Goal: Task Accomplishment & Management: Manage account settings

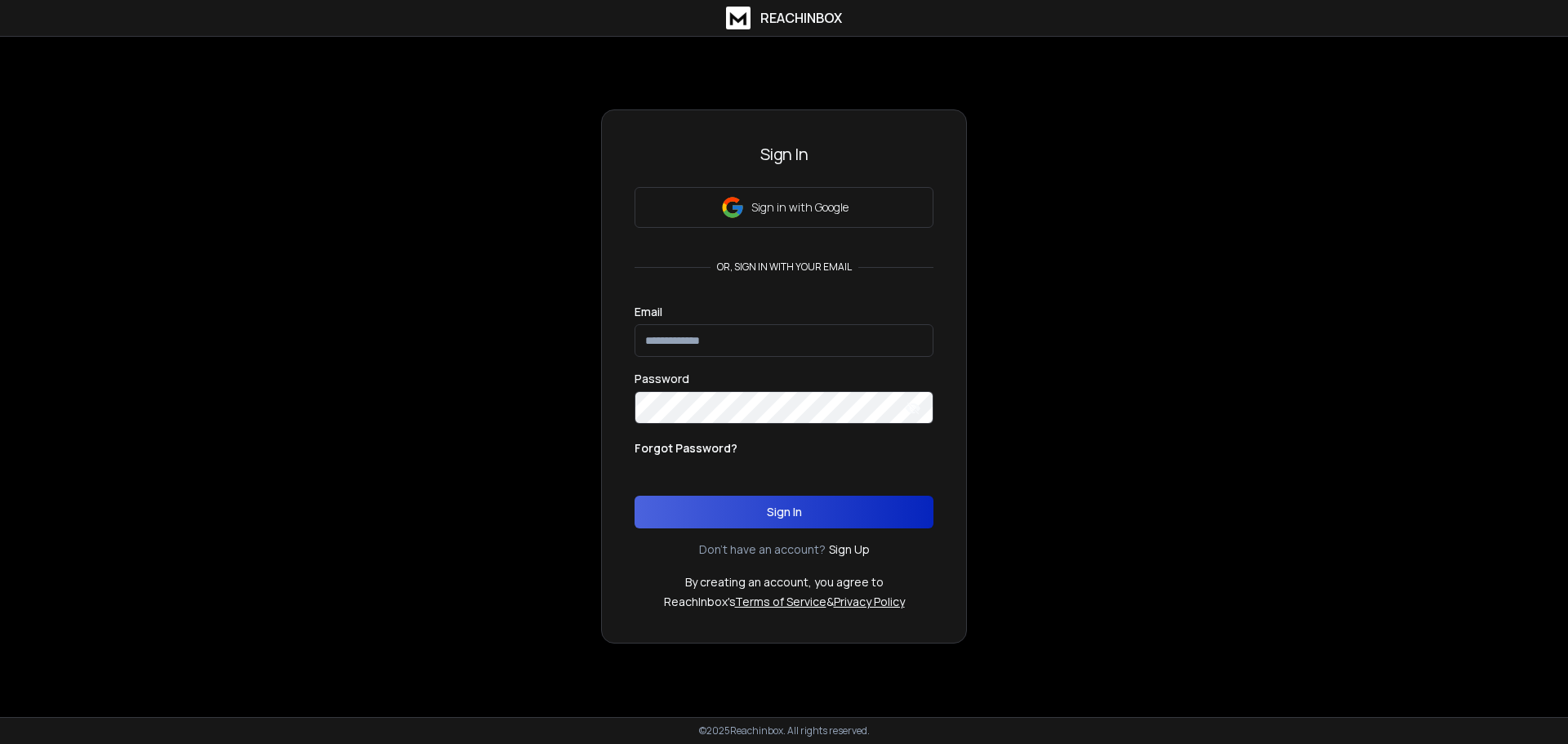
type input "**********"
click at [777, 519] on button "Sign In" at bounding box center [784, 512] width 299 height 33
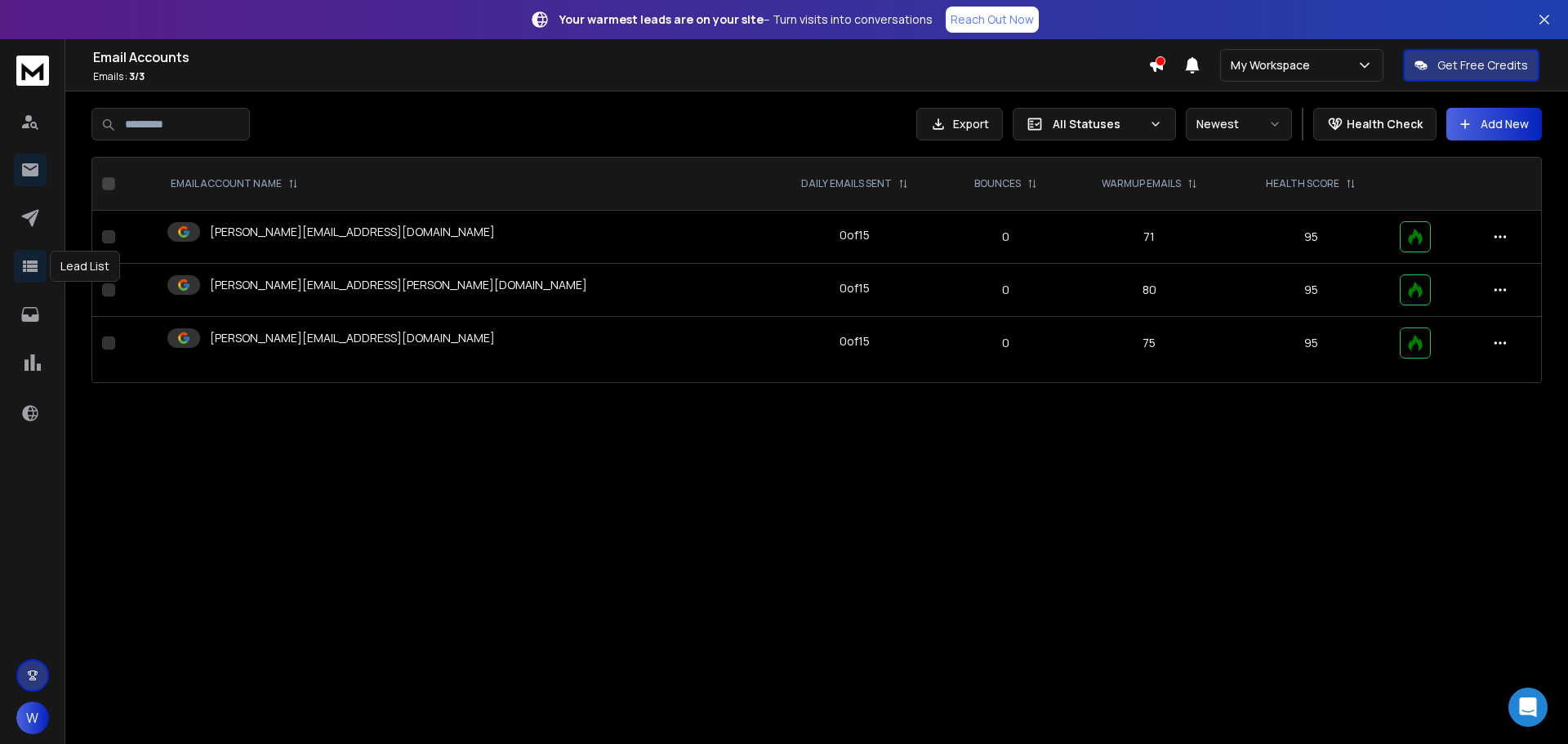
click at [35, 267] on icon at bounding box center [29, 267] width 14 height 12
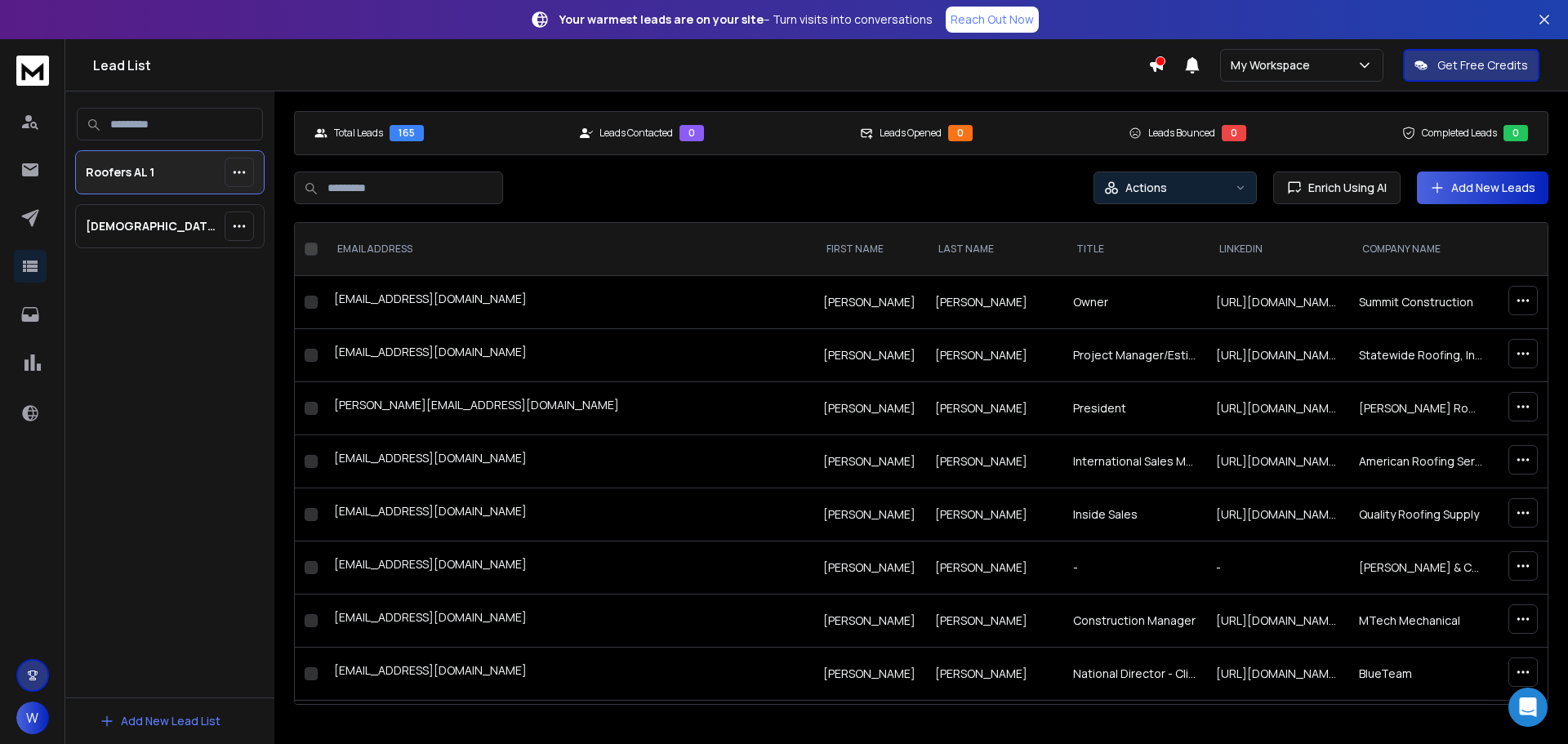
click at [1195, 191] on div "Actions" at bounding box center [1166, 187] width 124 height 16
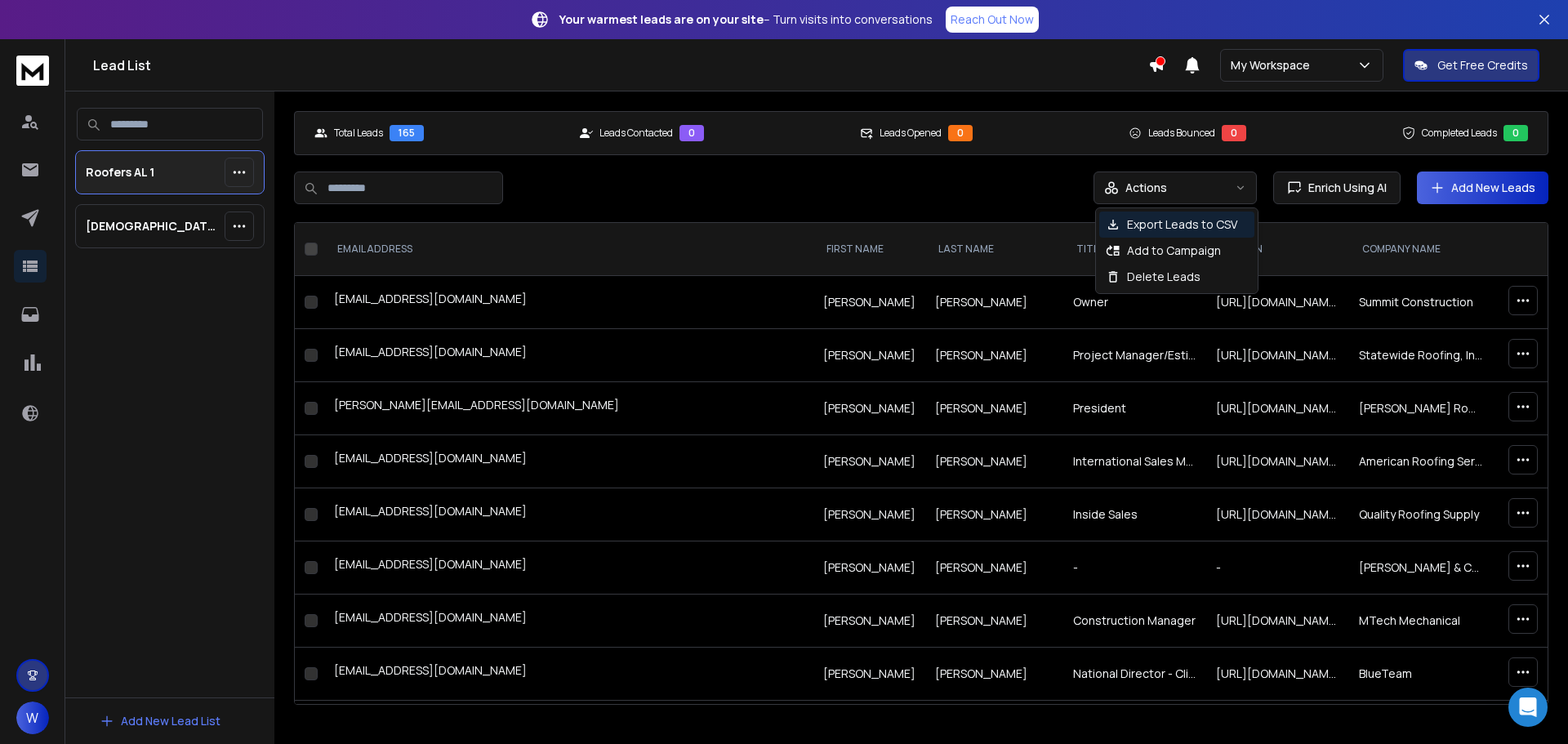
click at [1011, 191] on div "Actions Enrich Using AI Add New Leads" at bounding box center [921, 188] width 1254 height 33
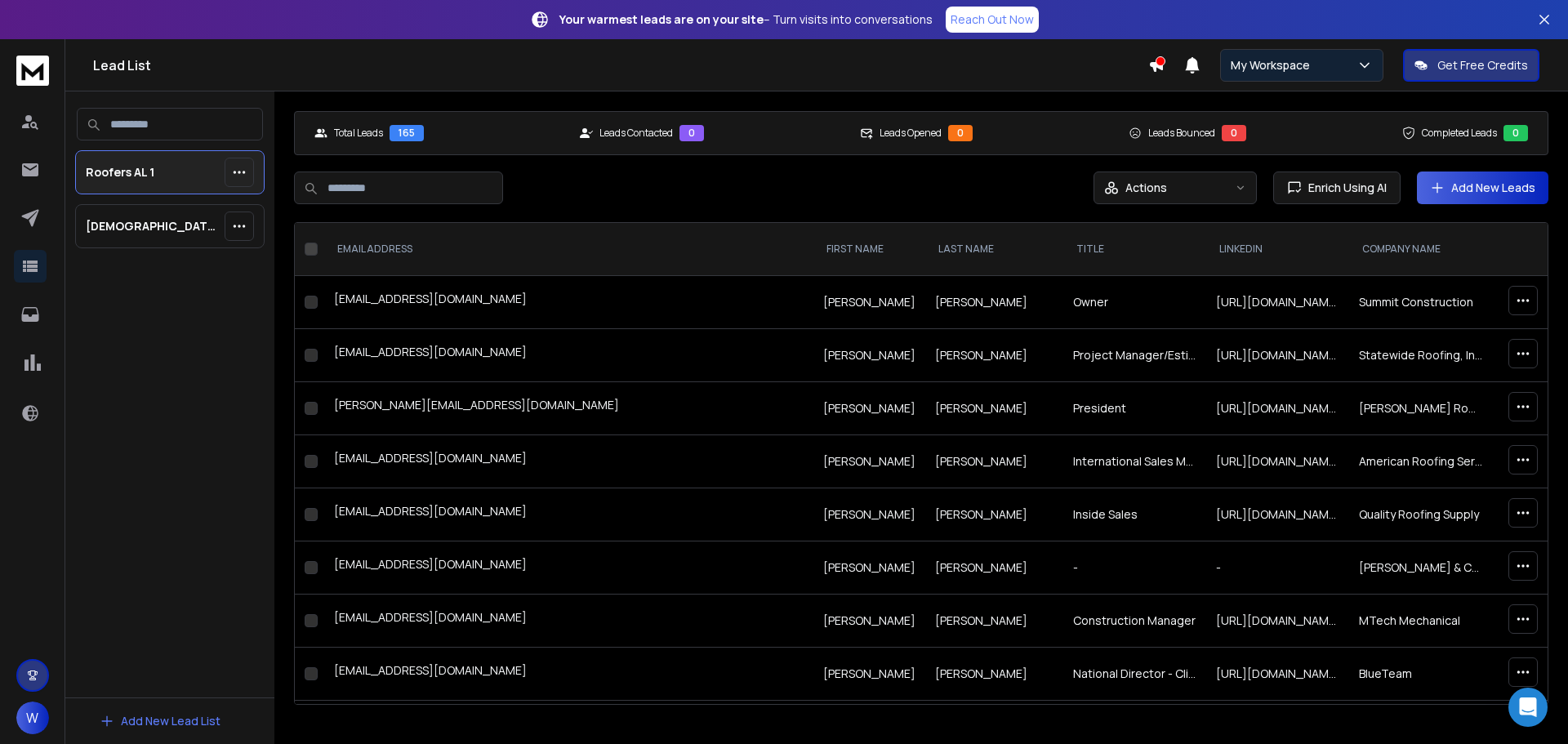
click at [1336, 67] on div "My Workspace" at bounding box center [1301, 65] width 142 height 16
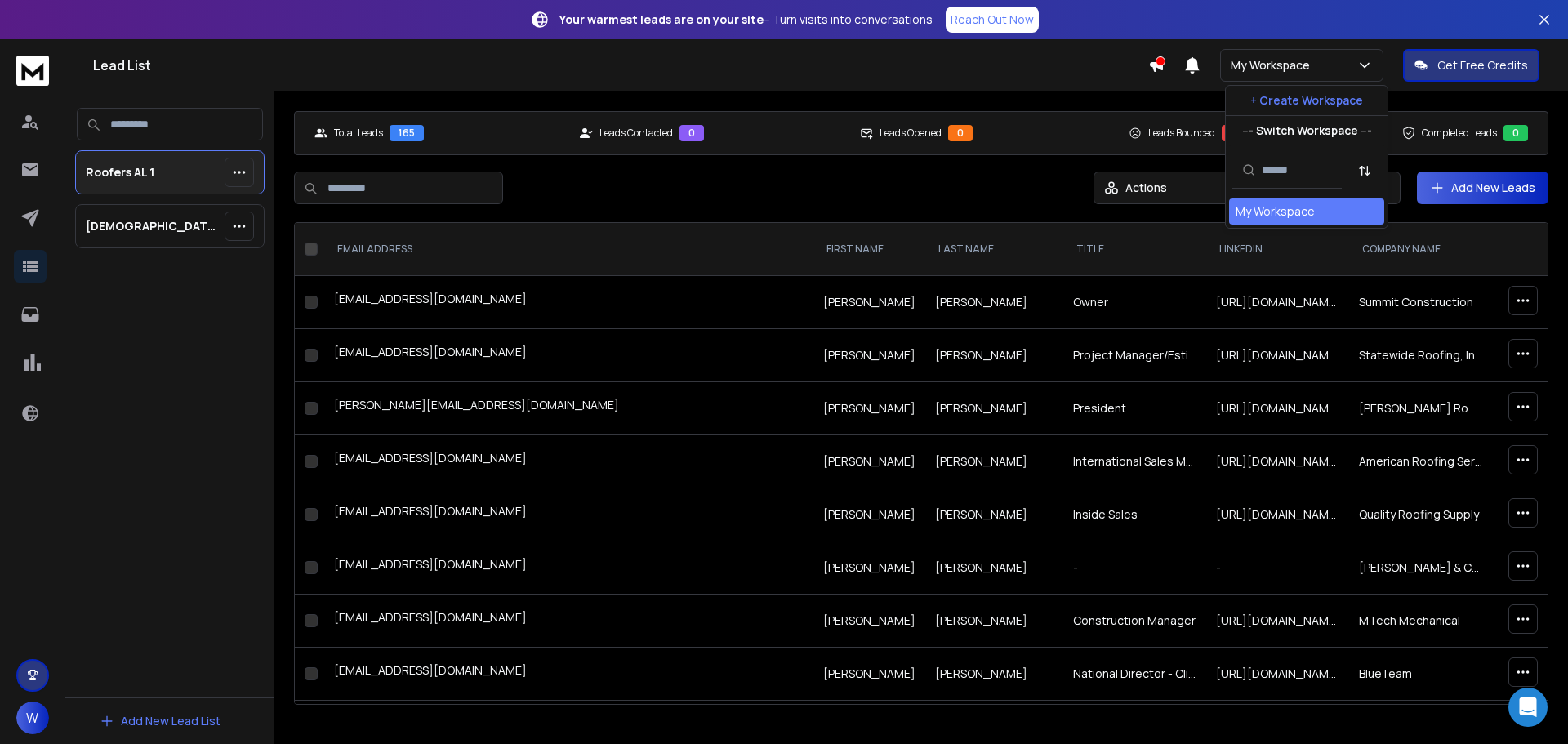
click at [1025, 185] on div "Actions Enrich Using AI Add New Leads" at bounding box center [921, 188] width 1254 height 33
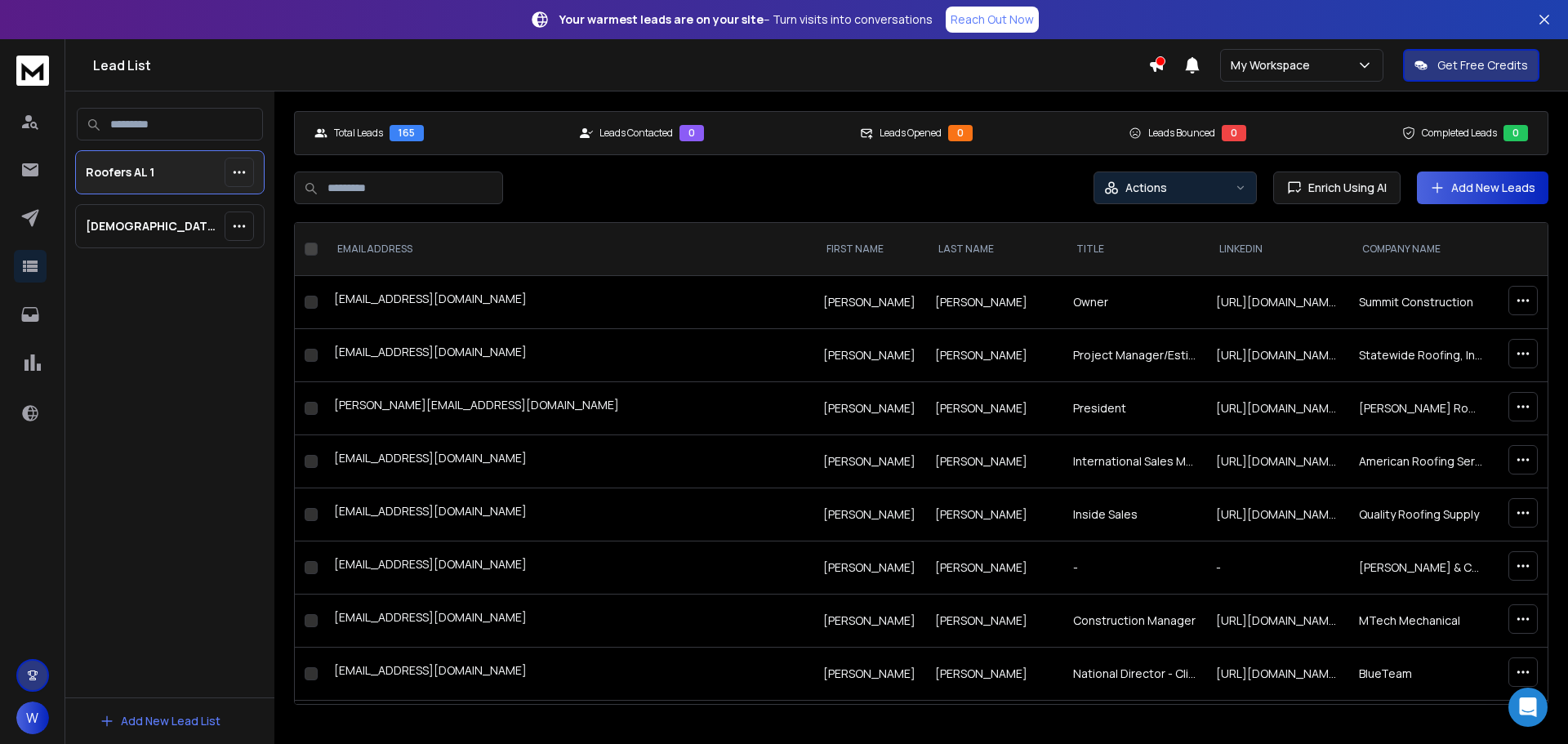
click at [1188, 192] on div "Actions" at bounding box center [1166, 187] width 124 height 16
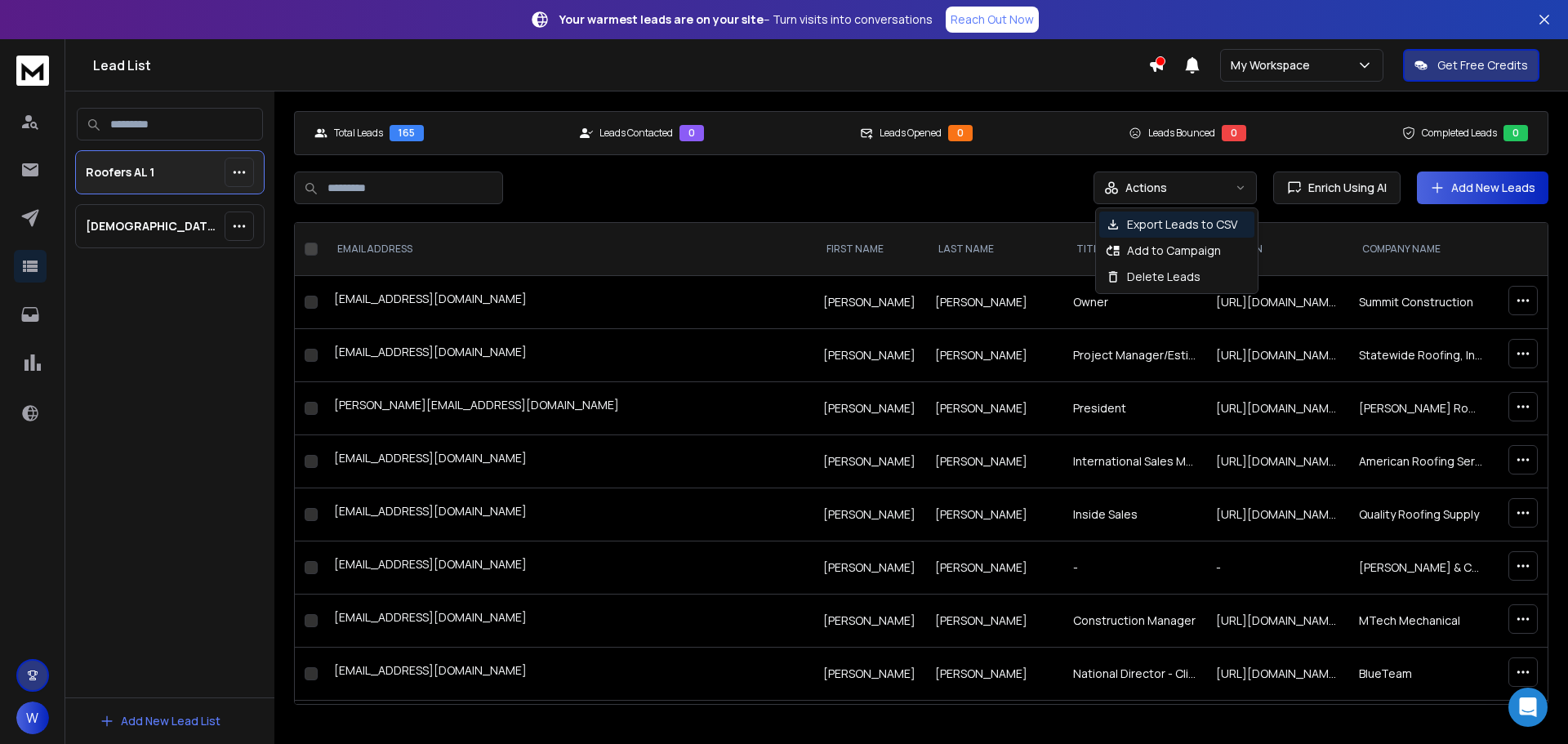
click at [1037, 212] on div "Total Leads 165 Leads Contacted 0 Leads Opened 0 Leads Bounced 0 Completed Lead…" at bounding box center [921, 154] width 1294 height 125
click at [173, 719] on button "Add New Lead List" at bounding box center [160, 720] width 147 height 33
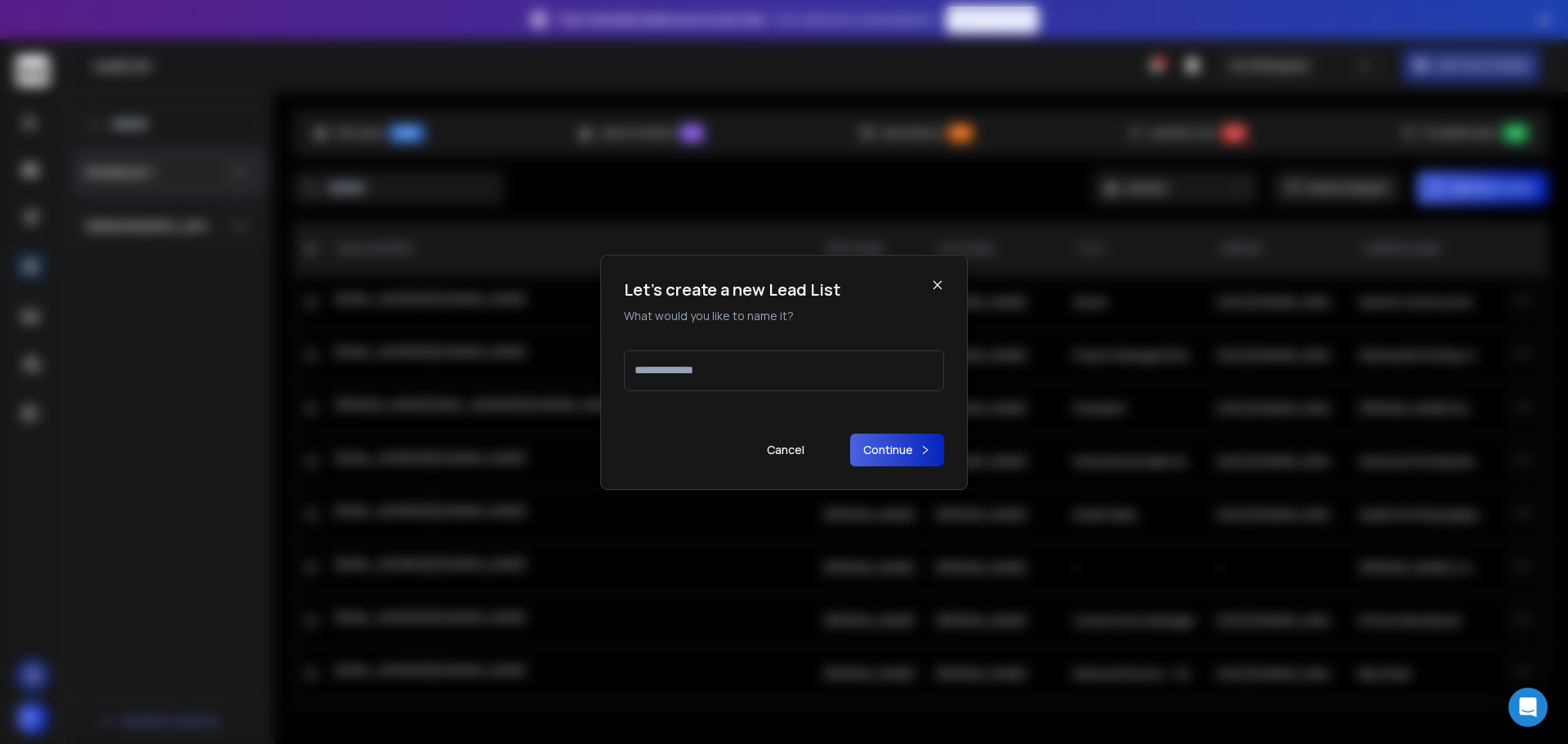
click at [710, 374] on input at bounding box center [784, 370] width 320 height 41
type input "**********"
click at [899, 451] on button "Continue" at bounding box center [897, 449] width 94 height 33
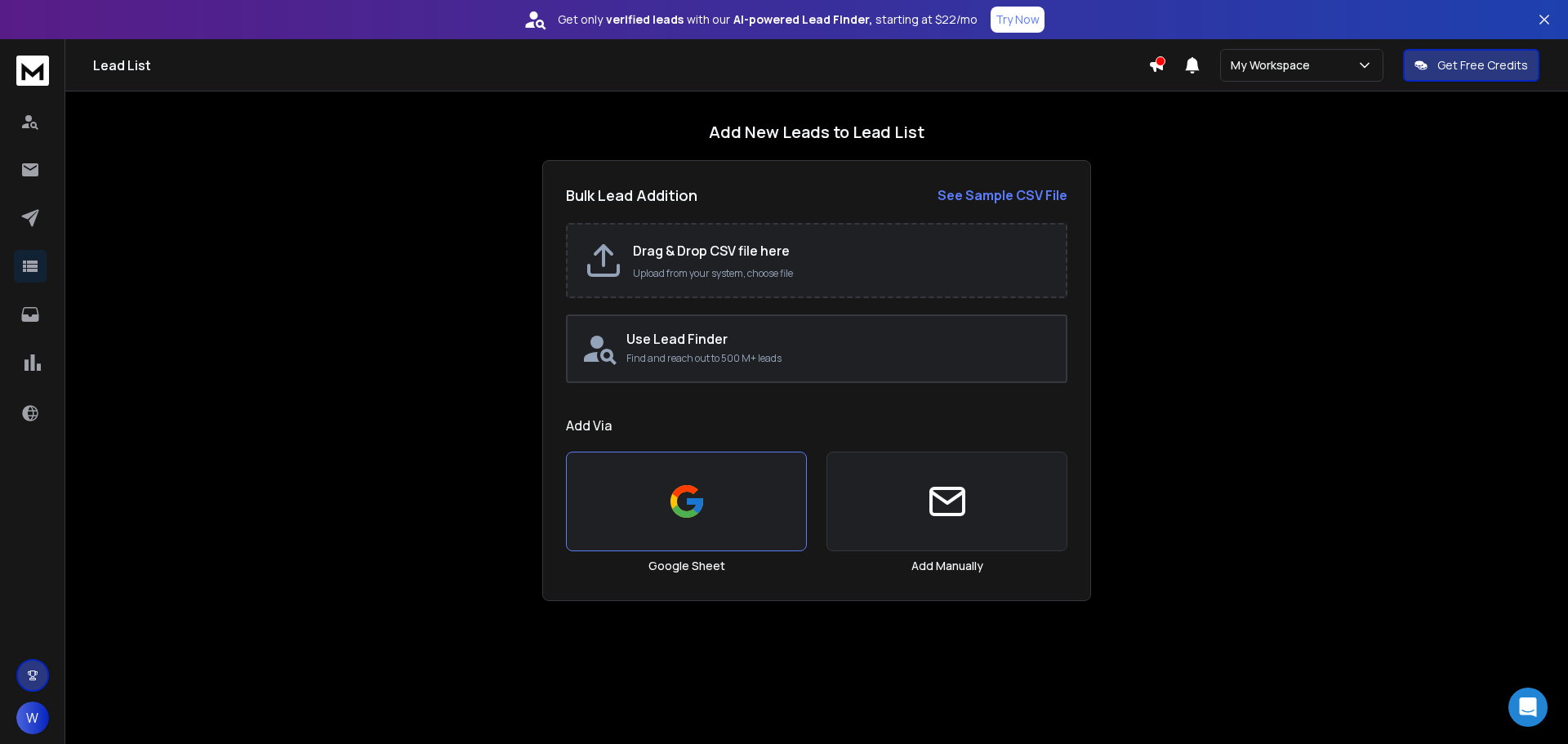
click at [691, 508] on icon at bounding box center [687, 501] width 40 height 40
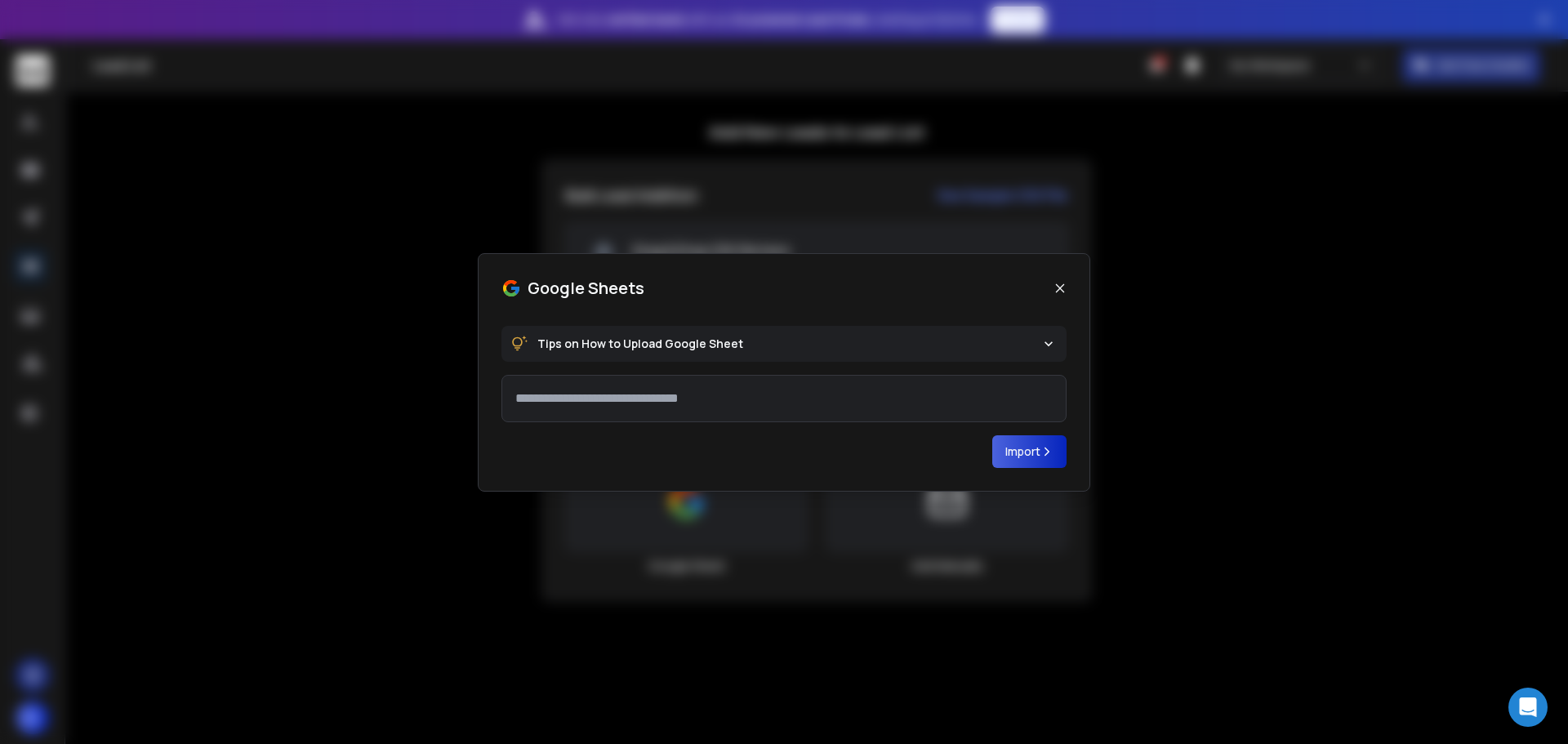
click at [762, 401] on input at bounding box center [784, 398] width 565 height 47
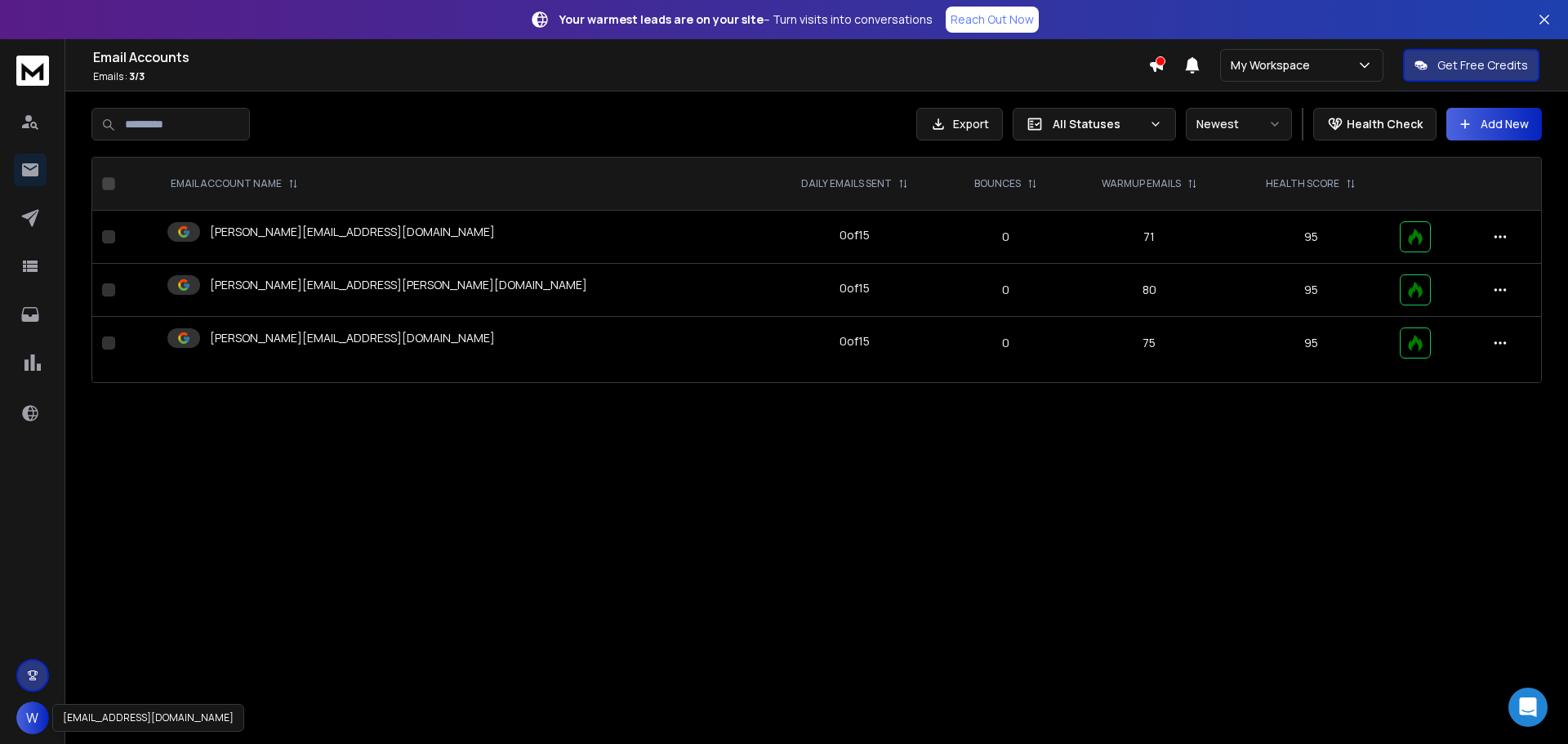
click at [122, 720] on div "[EMAIL_ADDRESS][DOMAIN_NAME]" at bounding box center [148, 717] width 192 height 28
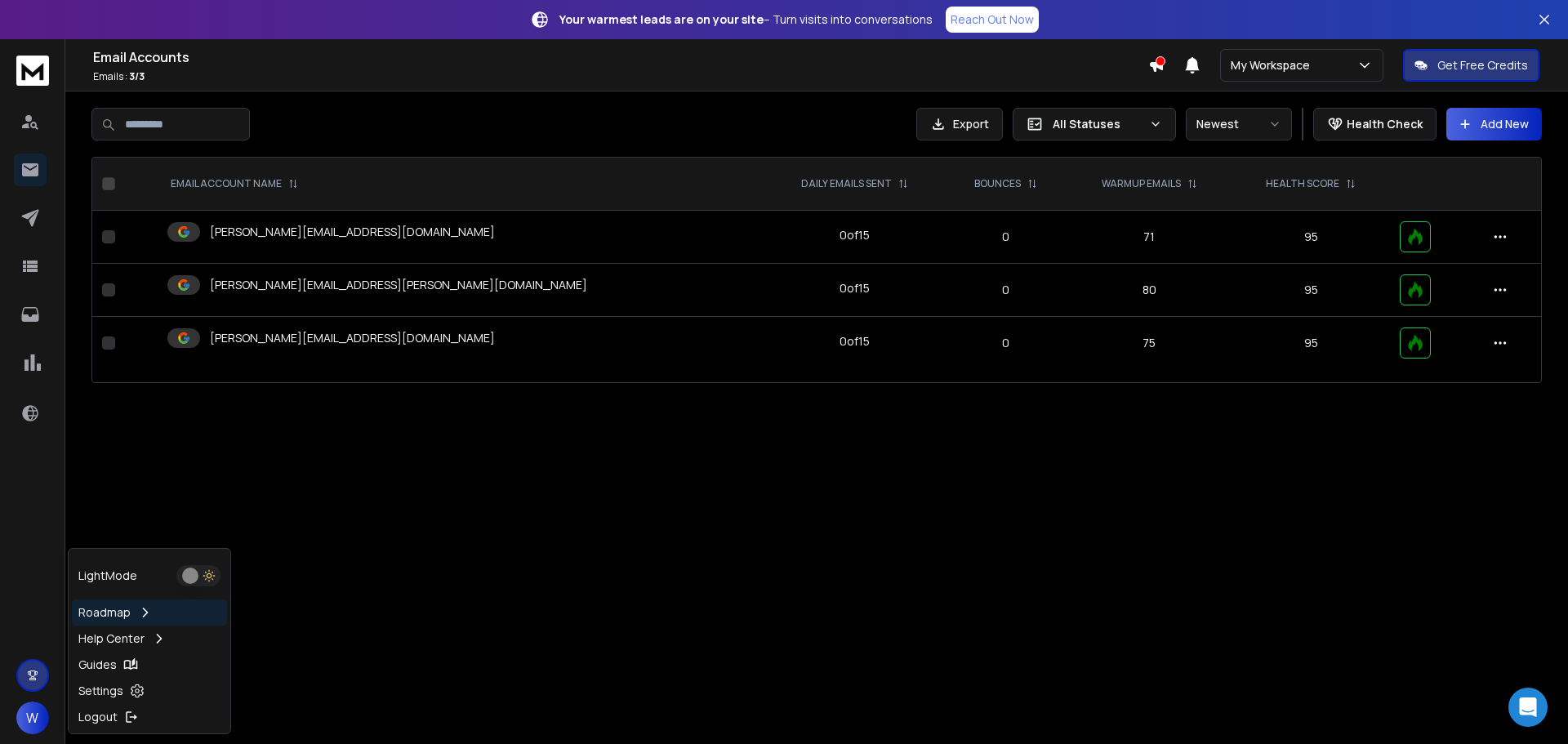
click at [194, 577] on button "button" at bounding box center [199, 575] width 44 height 21
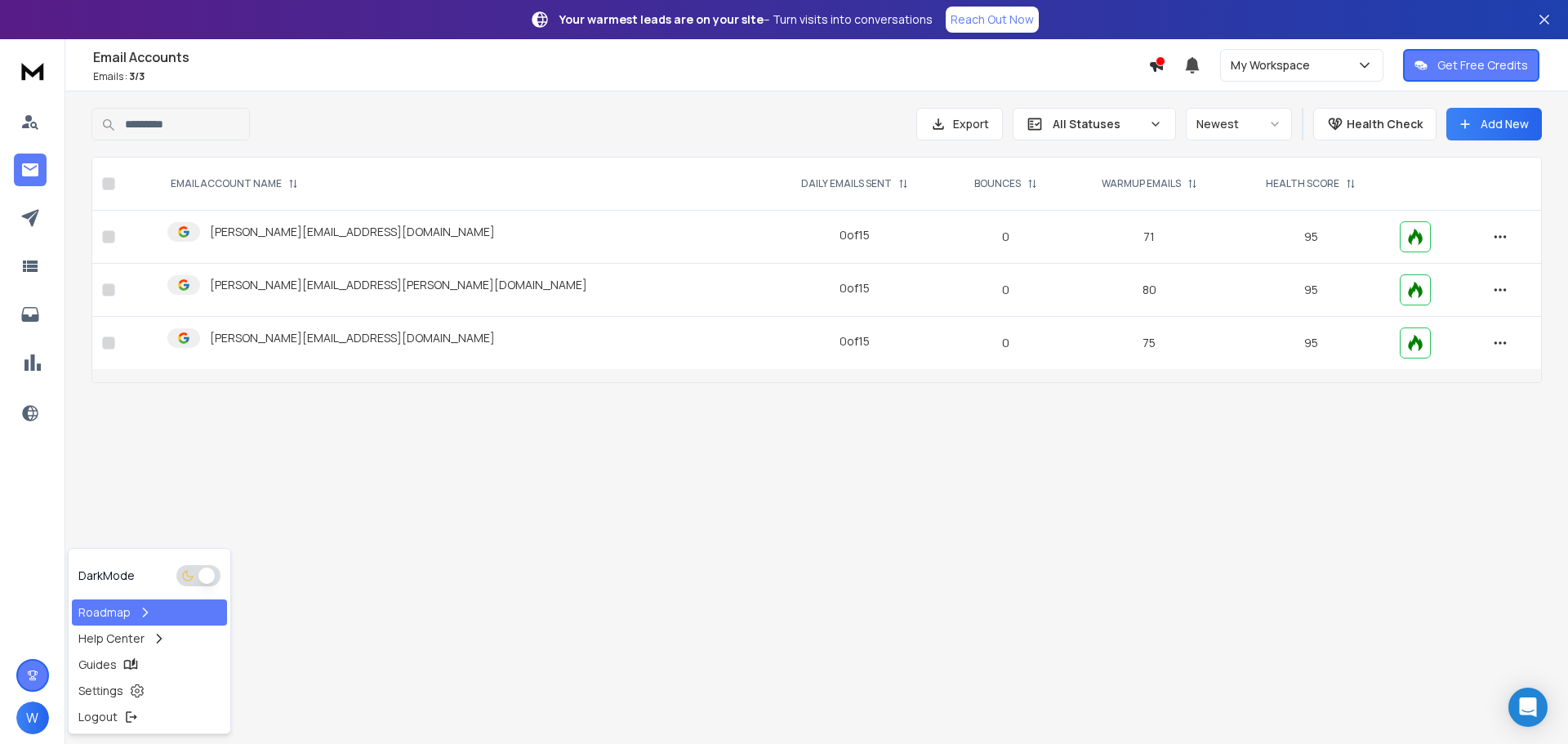
click at [194, 577] on icon at bounding box center [188, 576] width 13 height 13
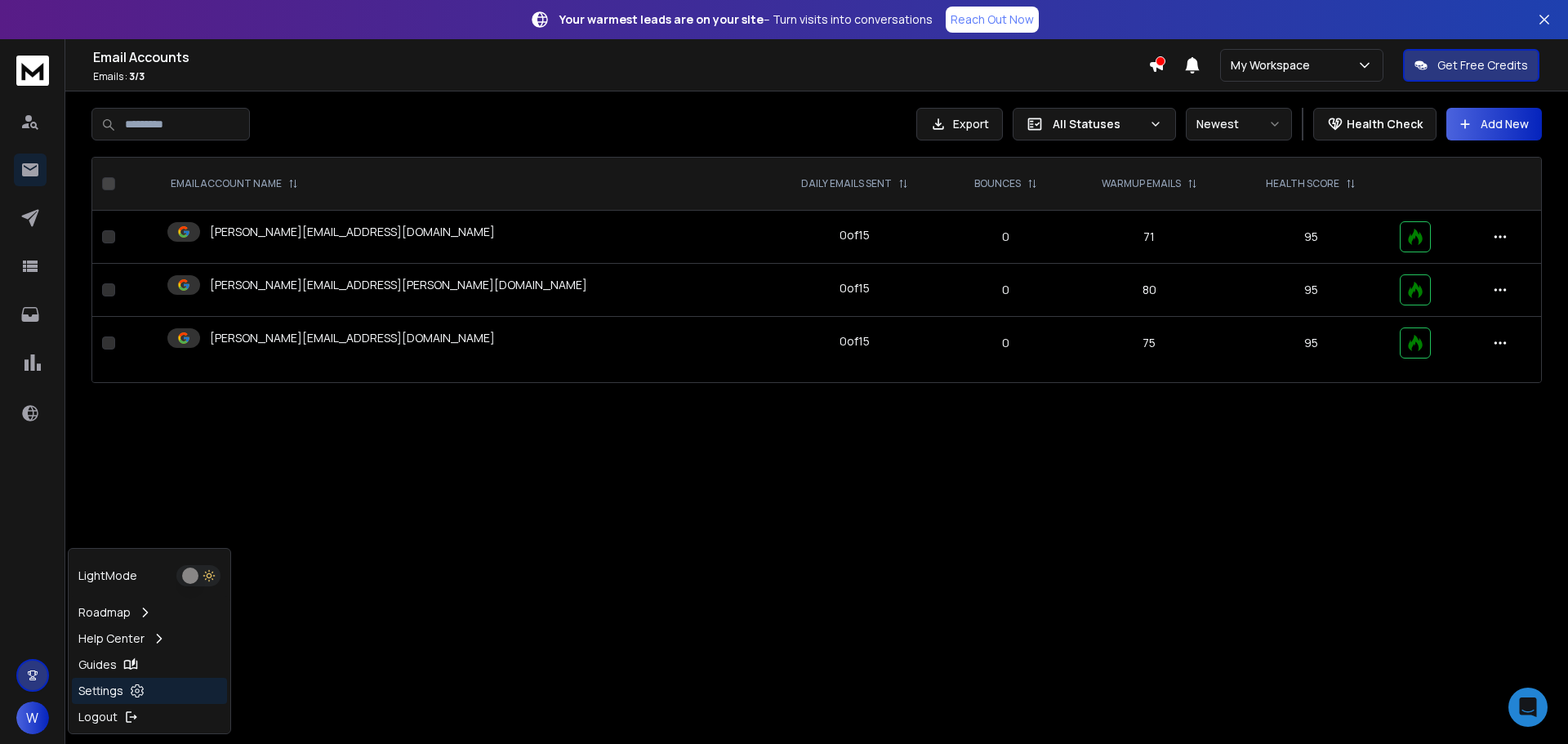
click at [117, 690] on p "Settings" at bounding box center [100, 690] width 45 height 16
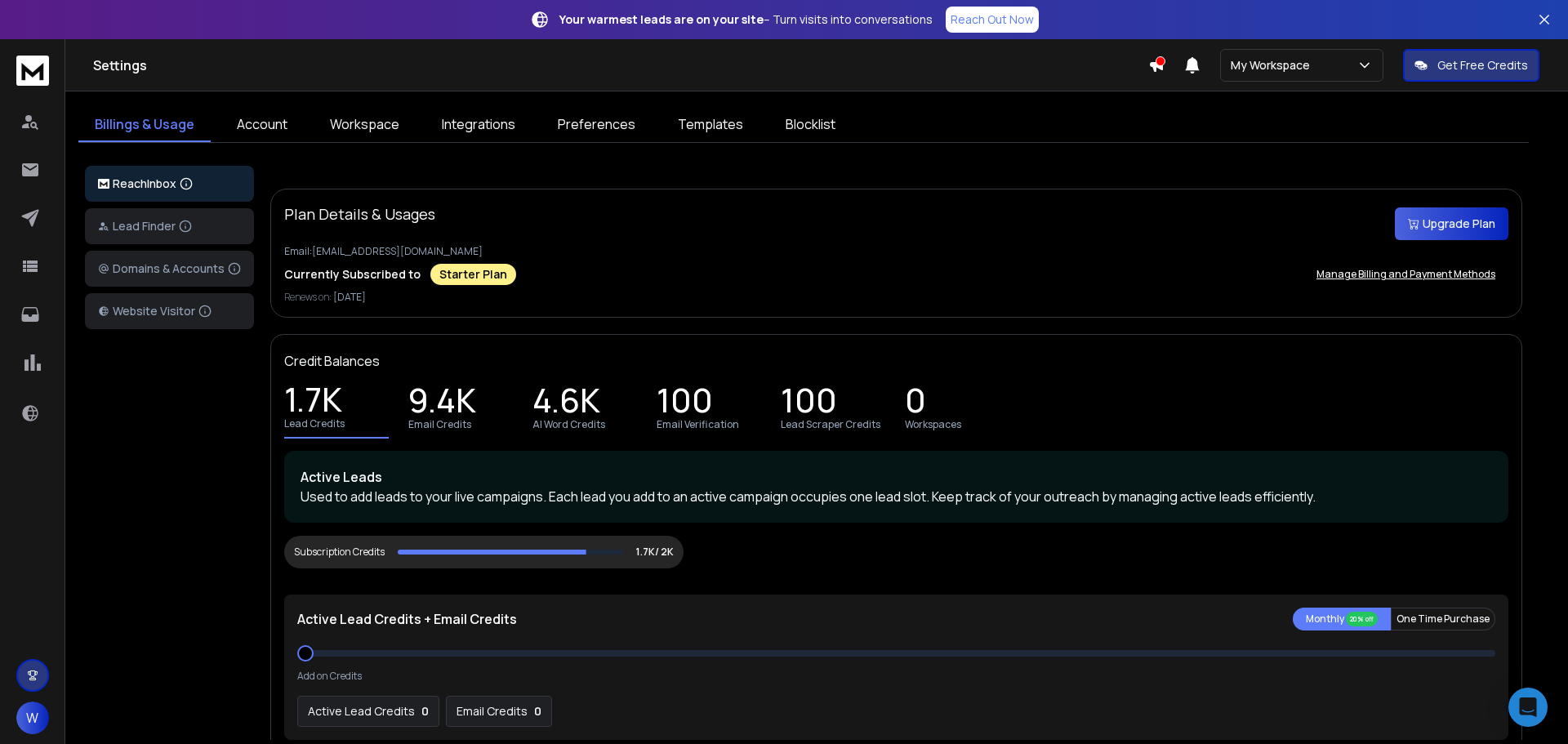
click at [1459, 225] on button "Upgrade Plan" at bounding box center [1451, 223] width 114 height 33
click at [466, 130] on link "Integrations" at bounding box center [479, 125] width 106 height 35
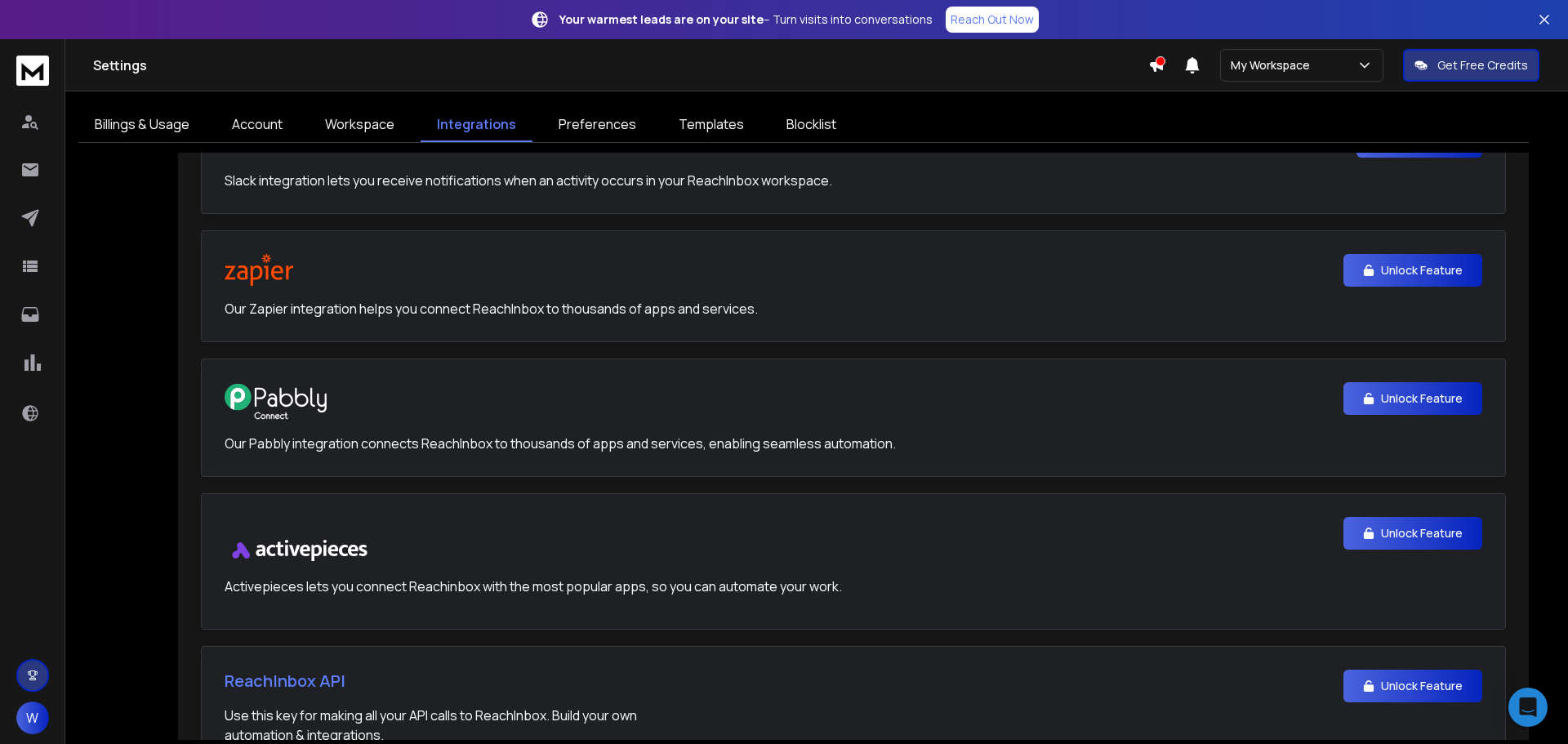
scroll to position [234, 0]
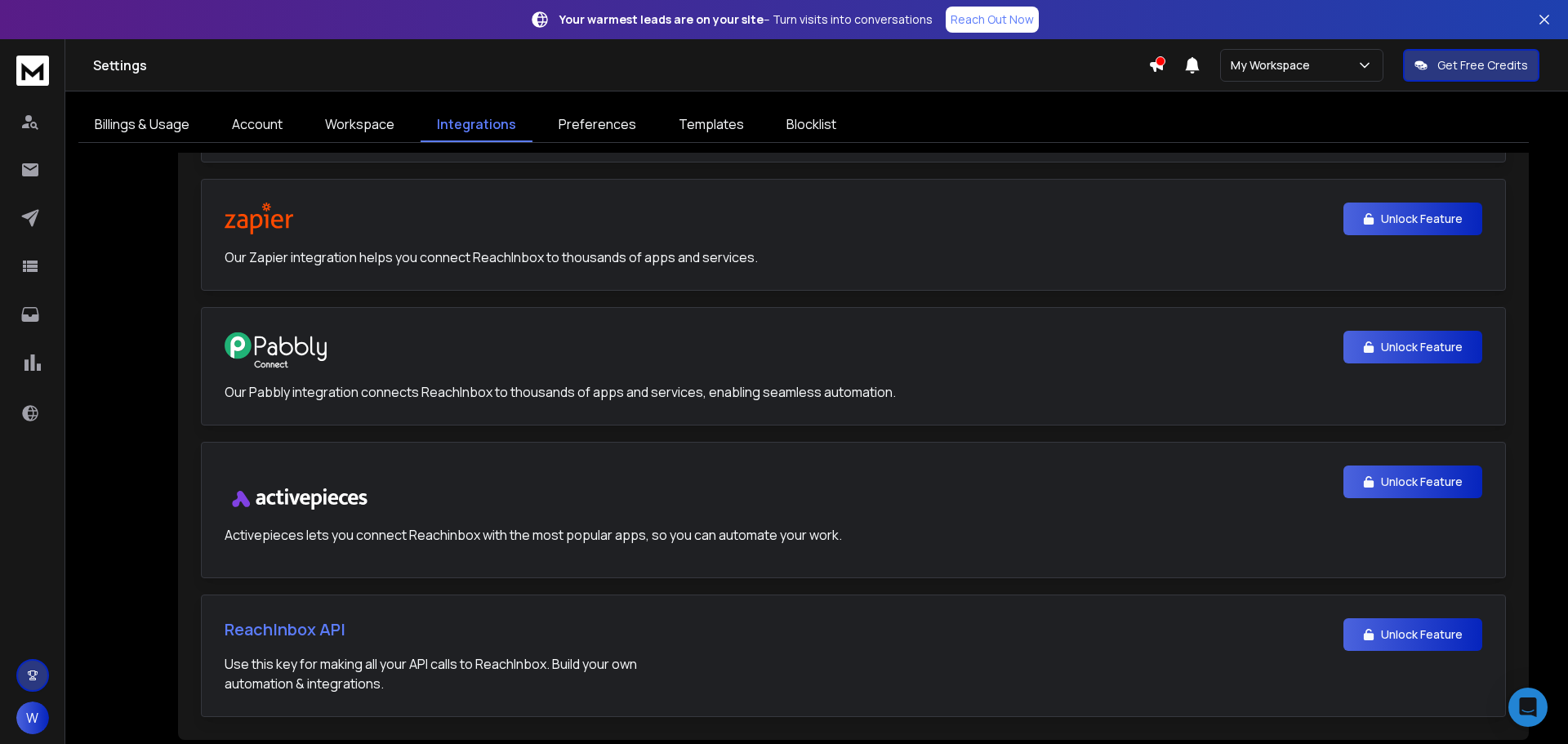
click at [1408, 633] on p "Unlock Feature" at bounding box center [1422, 634] width 82 height 16
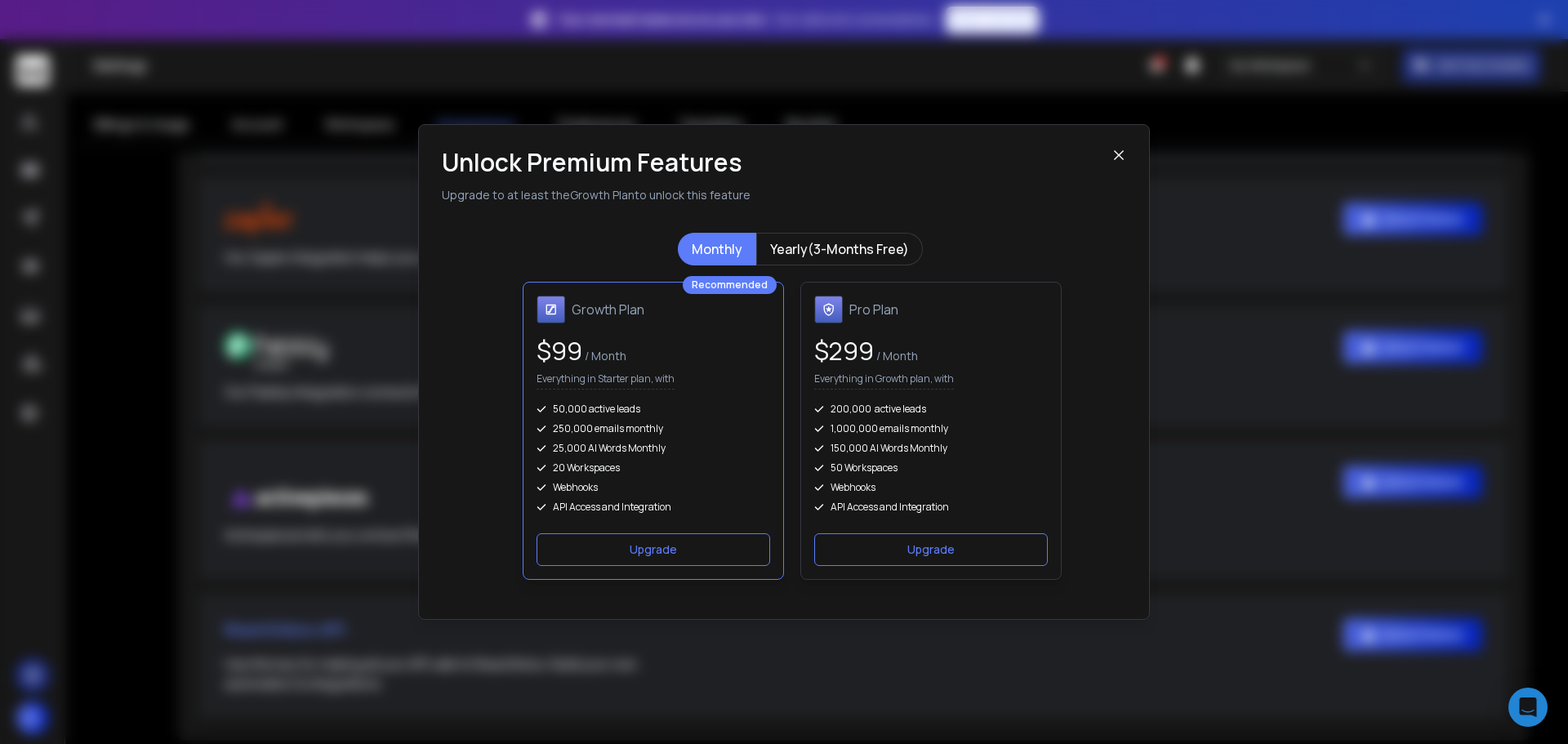
click at [1123, 157] on icon at bounding box center [1119, 155] width 14 height 14
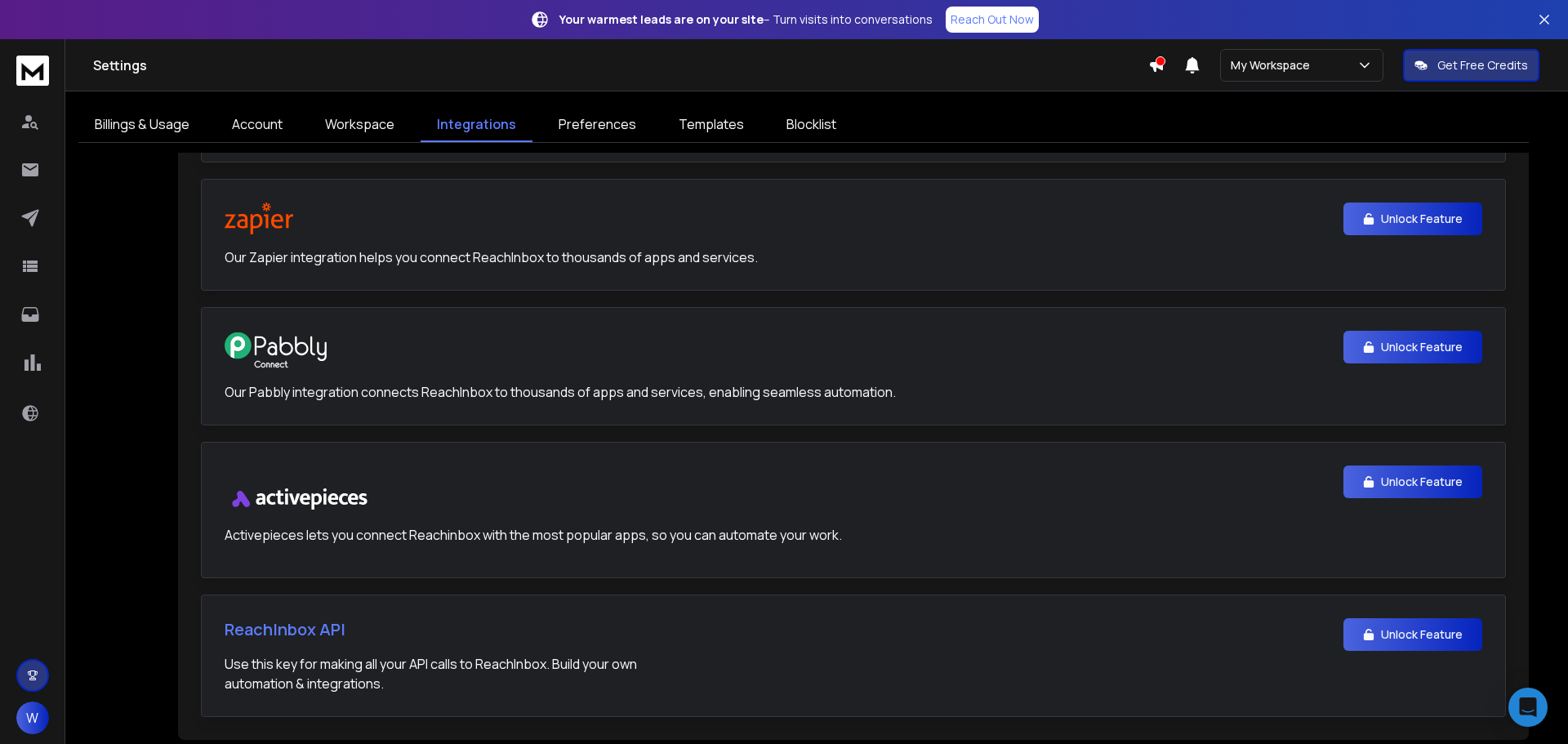
click at [1402, 221] on p "Unlock Feature" at bounding box center [1422, 218] width 82 height 16
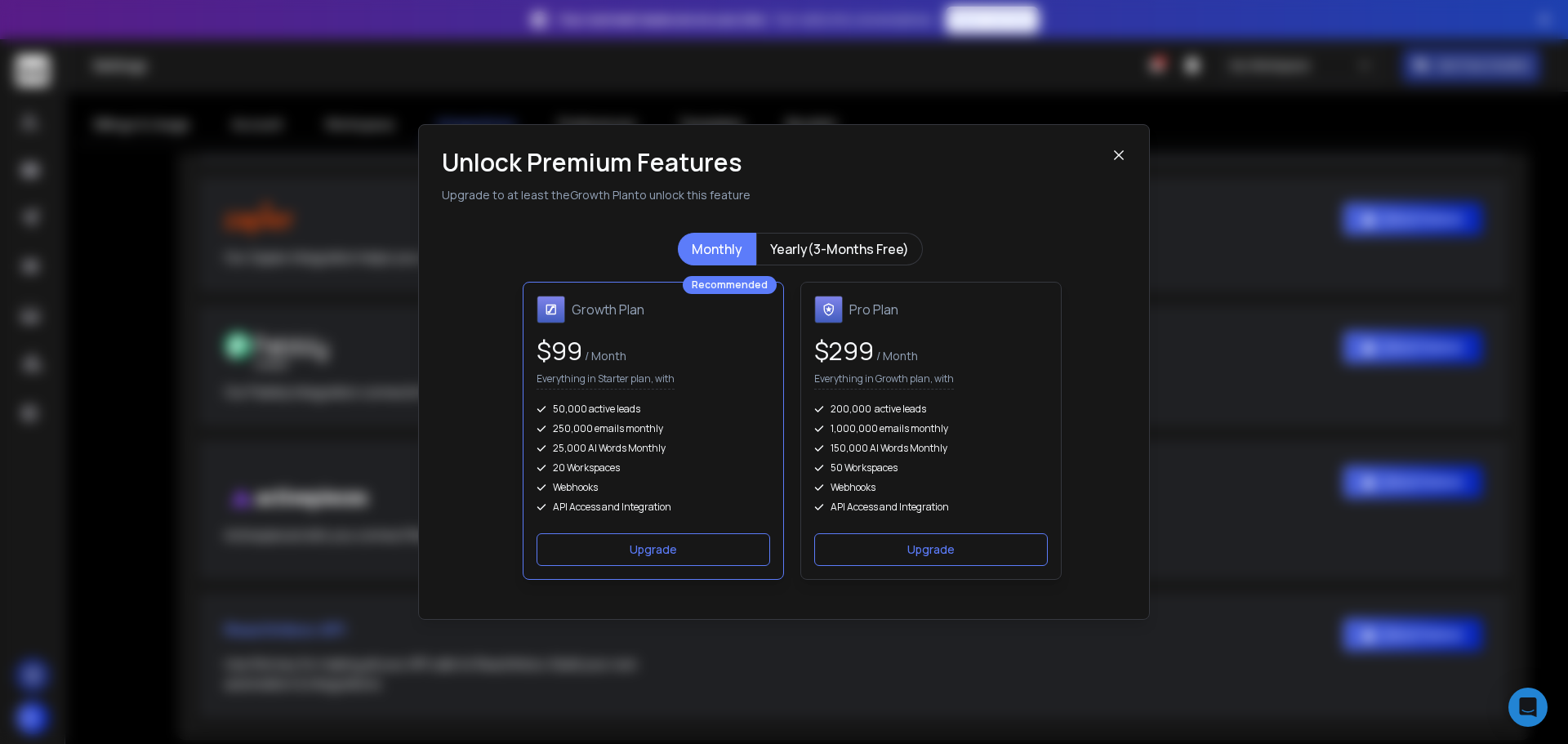
click at [1118, 151] on icon at bounding box center [1119, 155] width 14 height 14
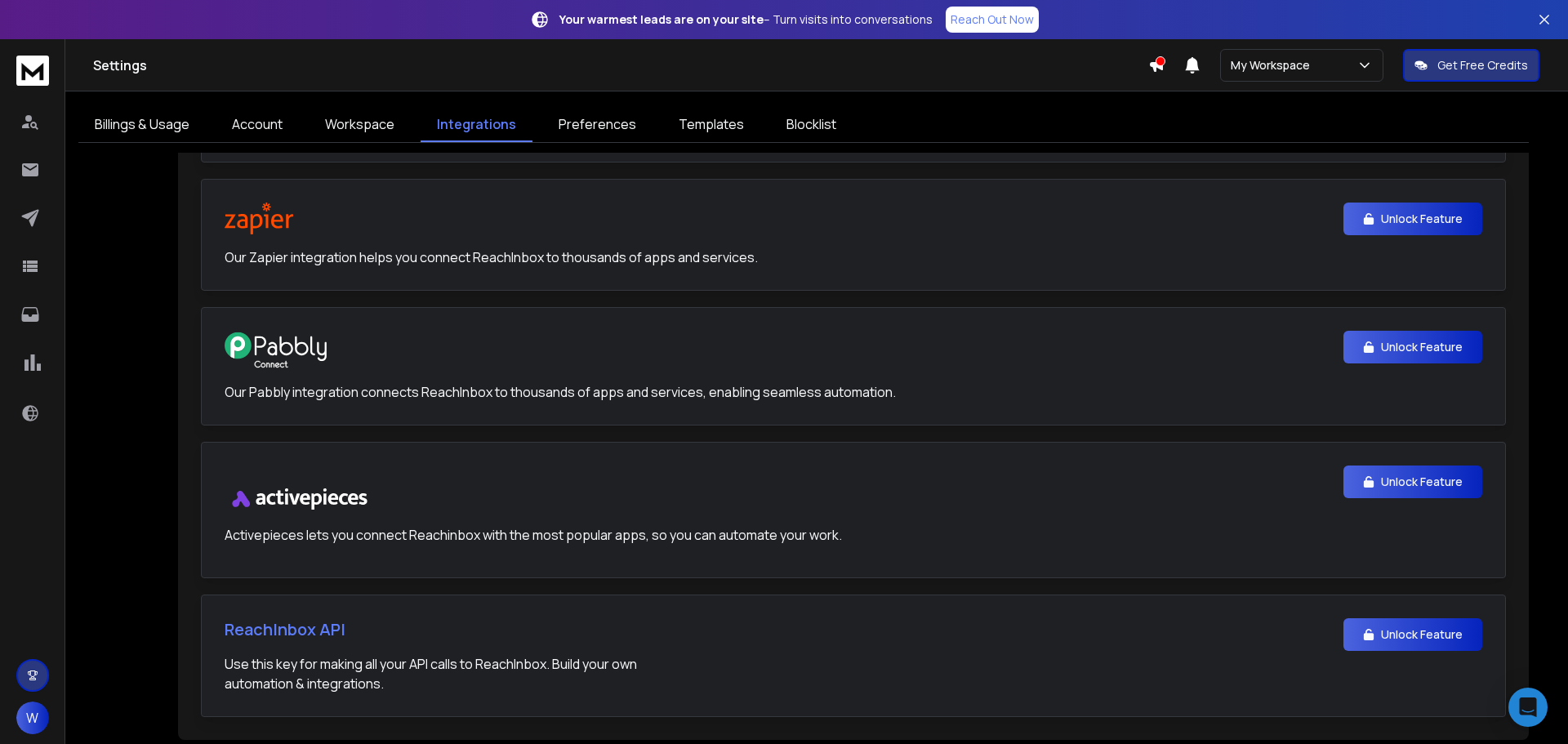
click at [587, 129] on link "Preferences" at bounding box center [597, 125] width 110 height 35
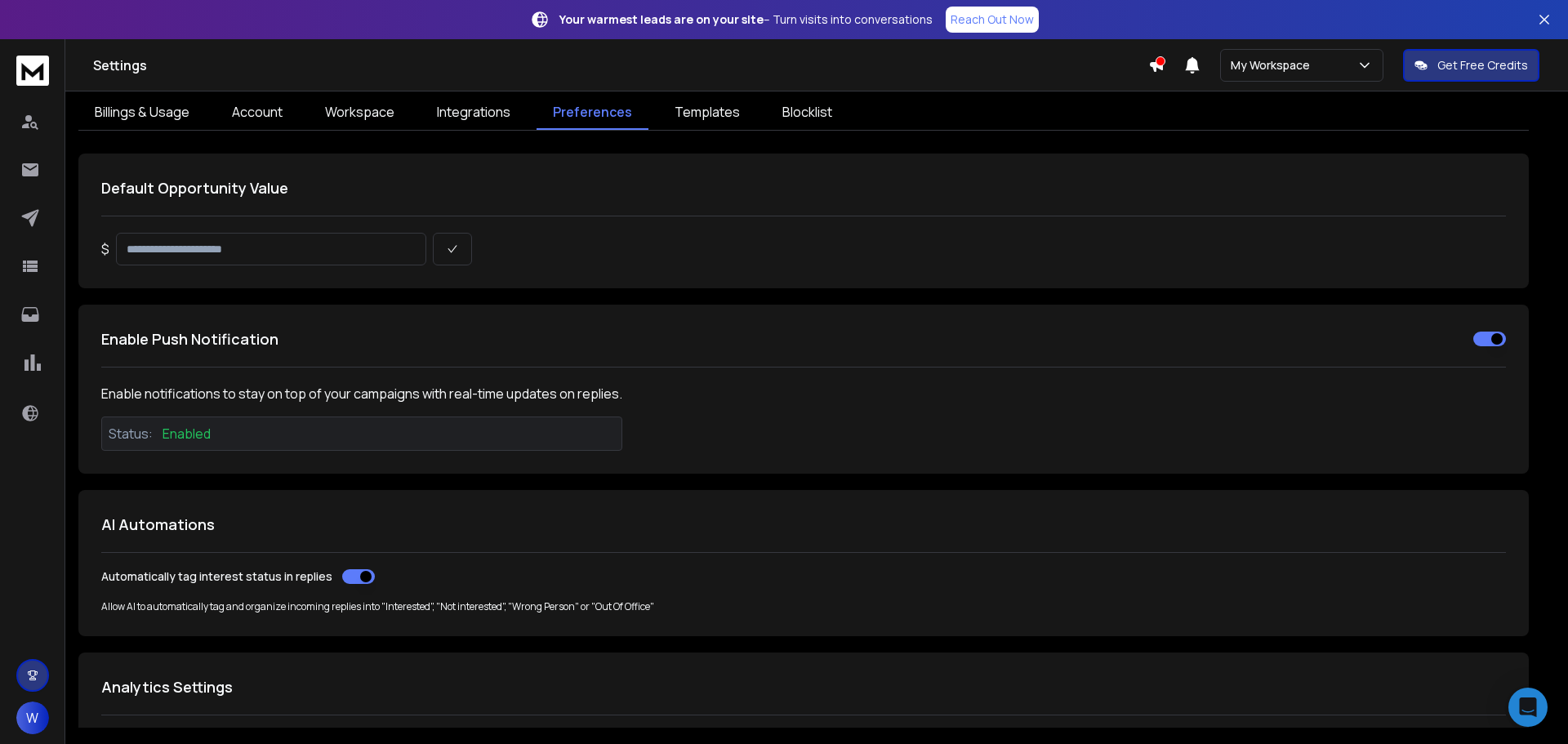
click at [698, 113] on link "Templates" at bounding box center [707, 113] width 98 height 35
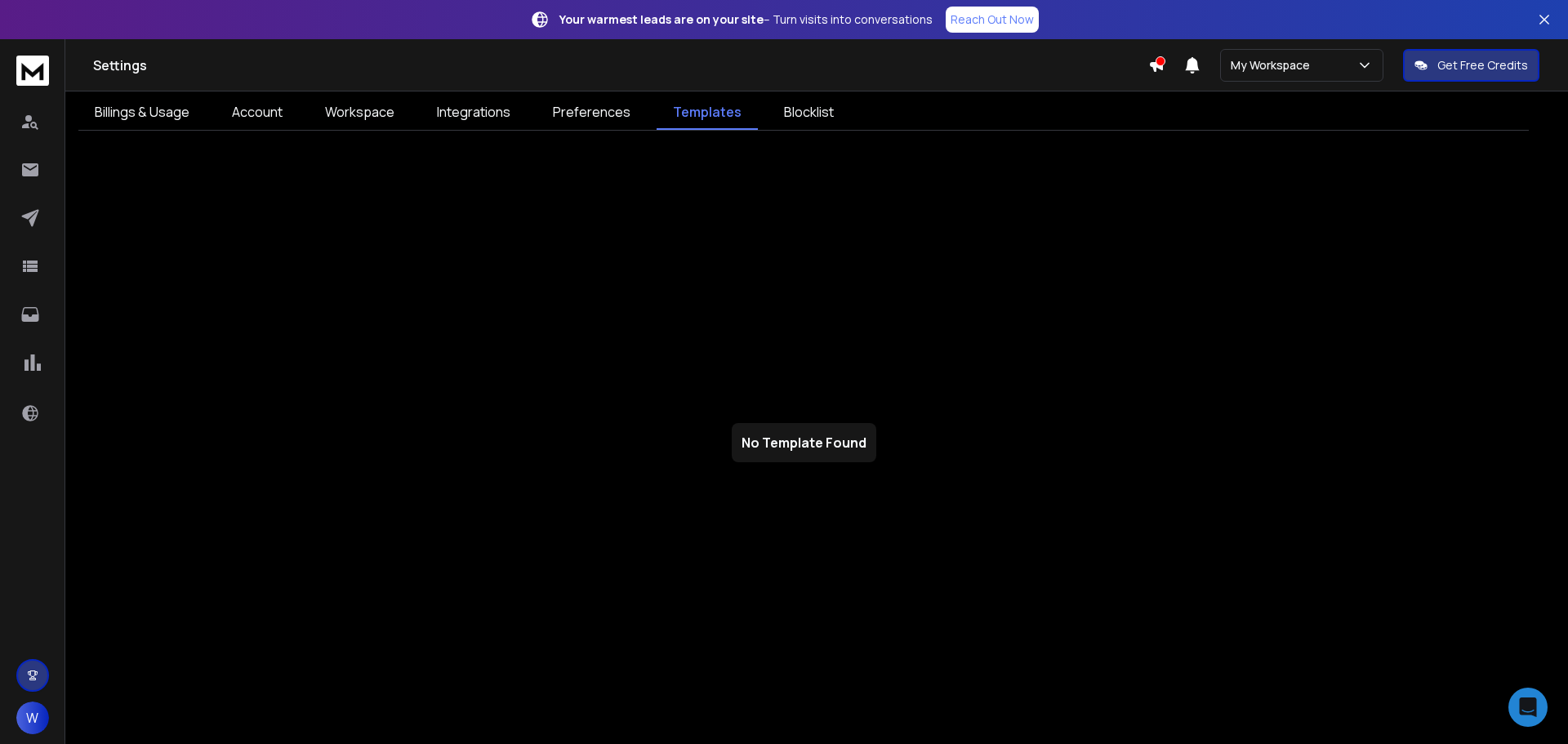
click at [595, 111] on link "Preferences" at bounding box center [591, 113] width 110 height 35
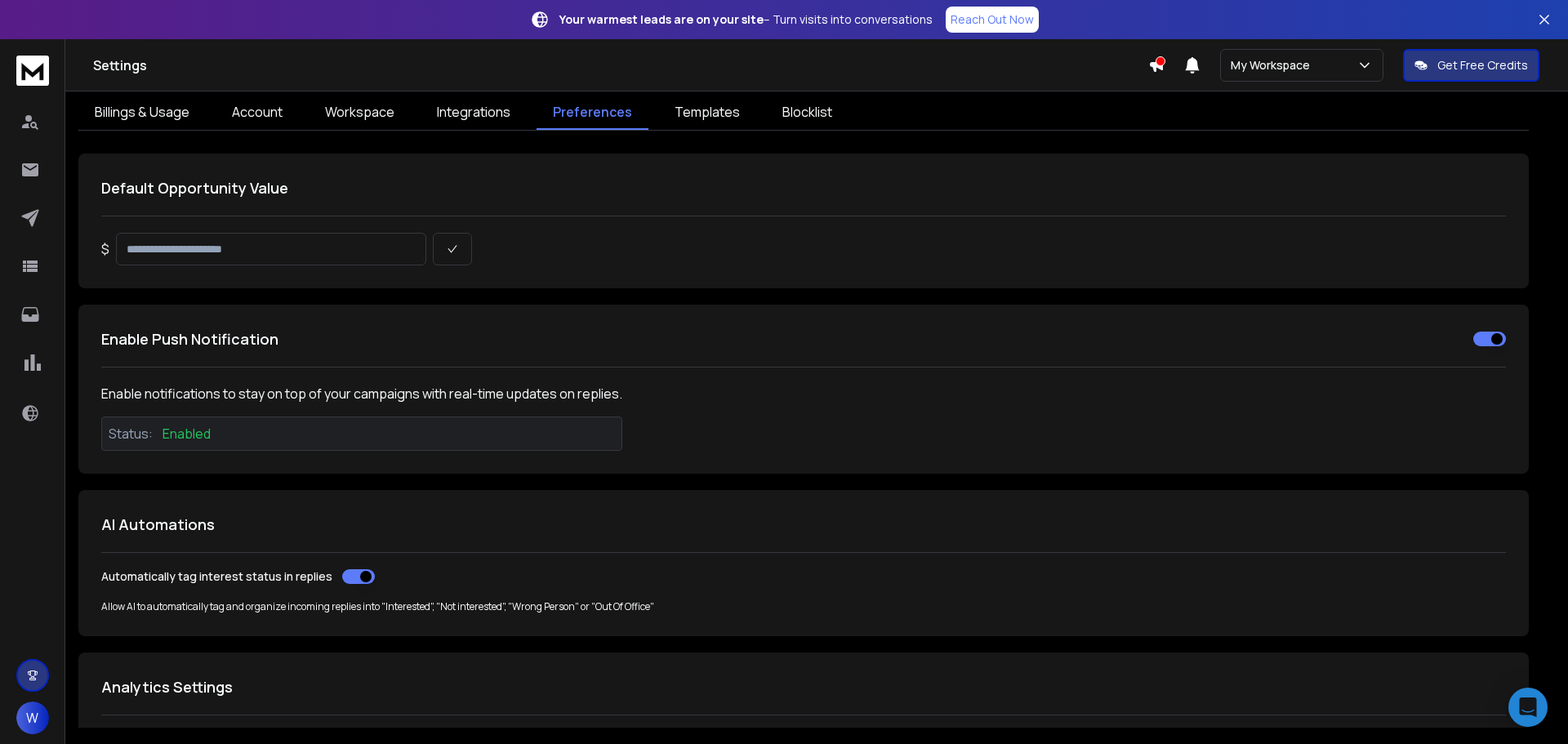
click at [272, 113] on link "Account" at bounding box center [257, 113] width 83 height 35
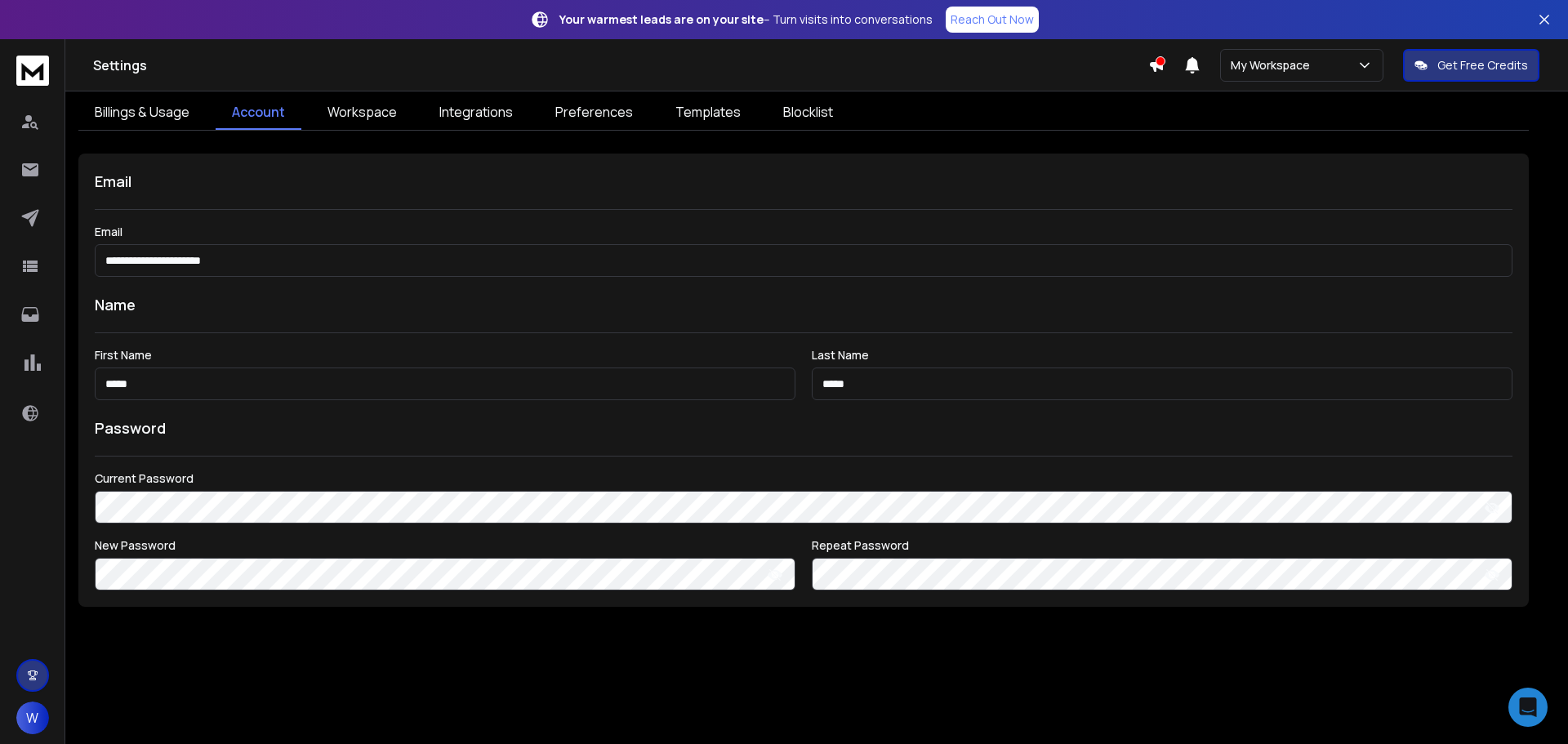
click at [143, 117] on link "Billings & Usage" at bounding box center [141, 113] width 127 height 35
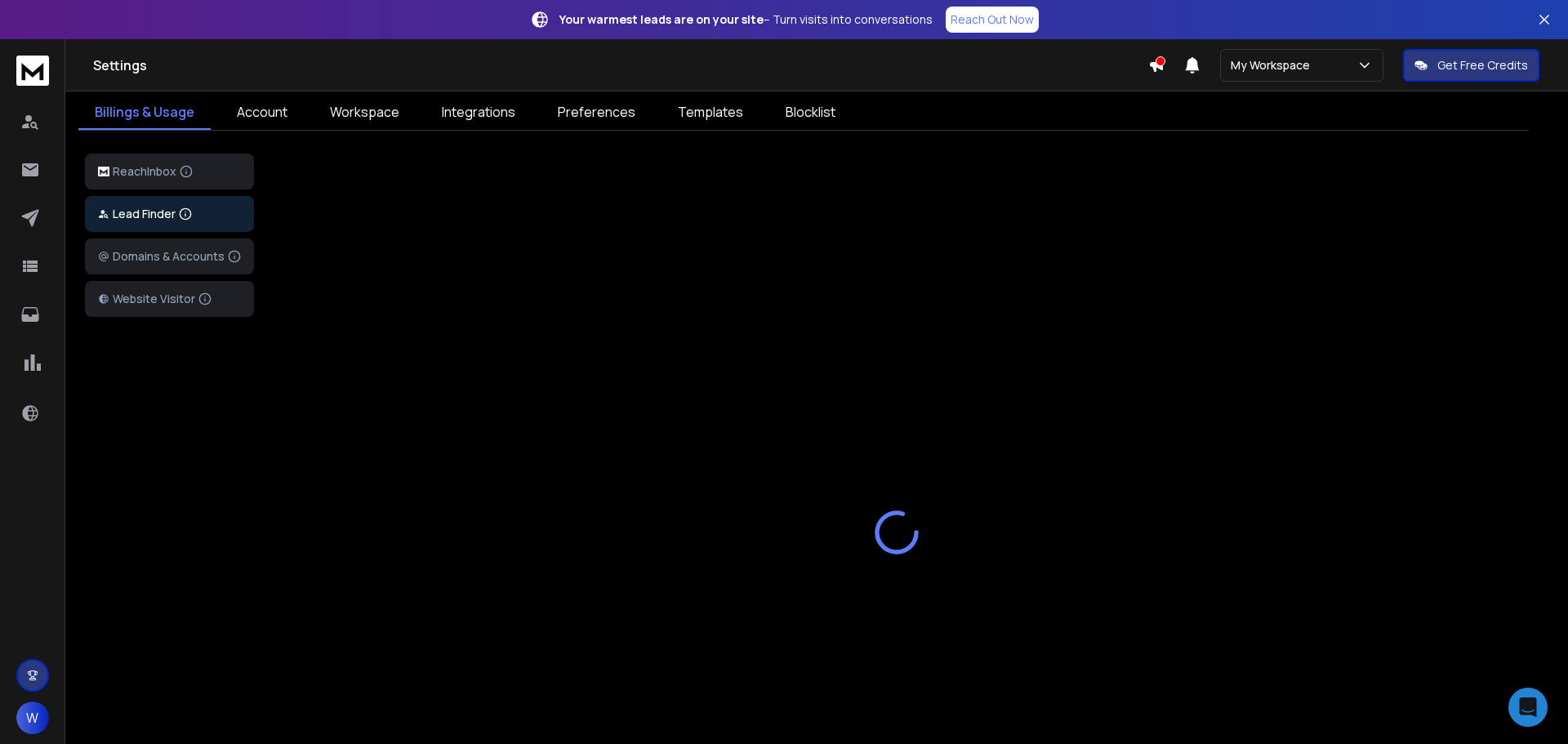
click at [157, 211] on button "Lead Finder" at bounding box center [169, 214] width 169 height 36
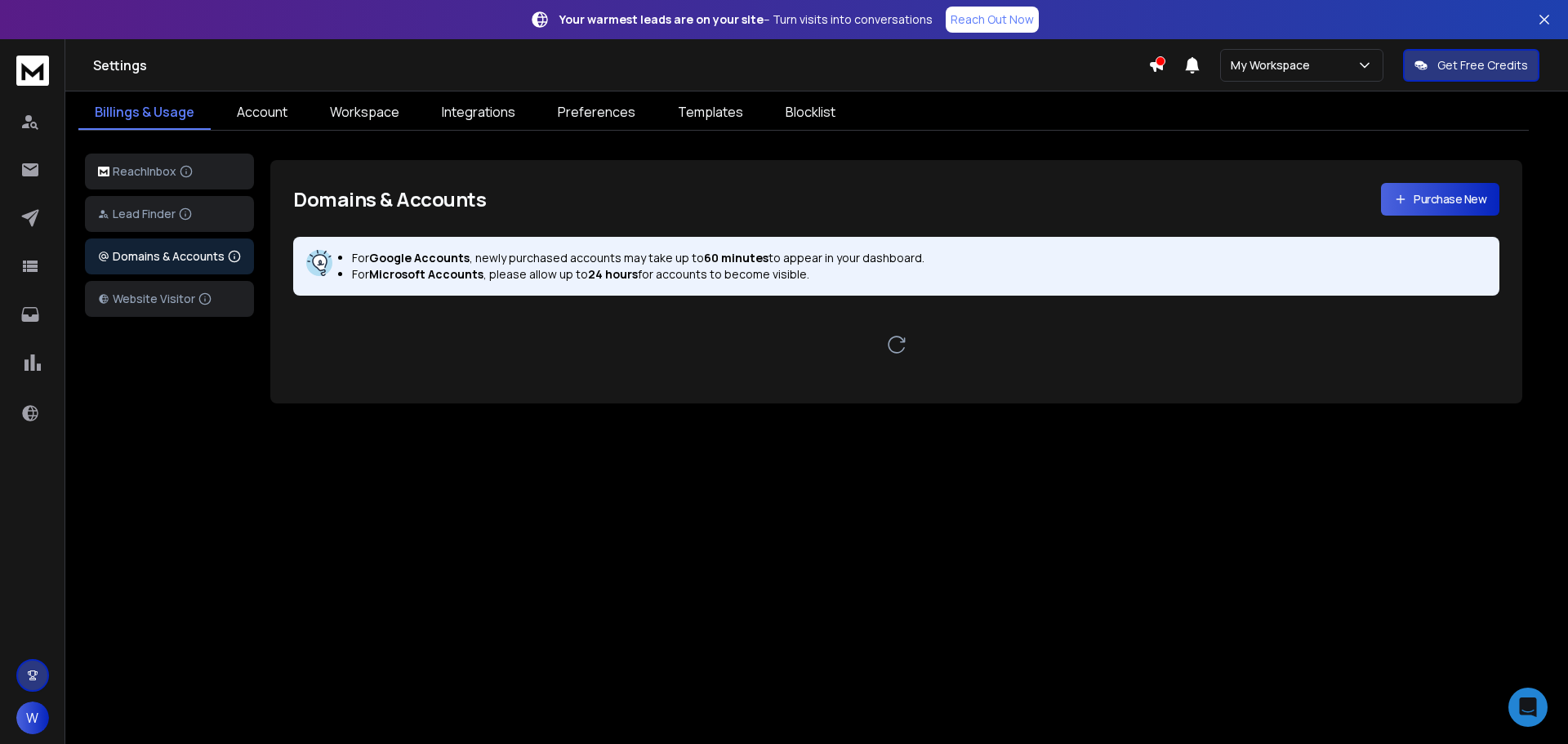
click at [157, 253] on button "Domains & Accounts" at bounding box center [169, 256] width 169 height 36
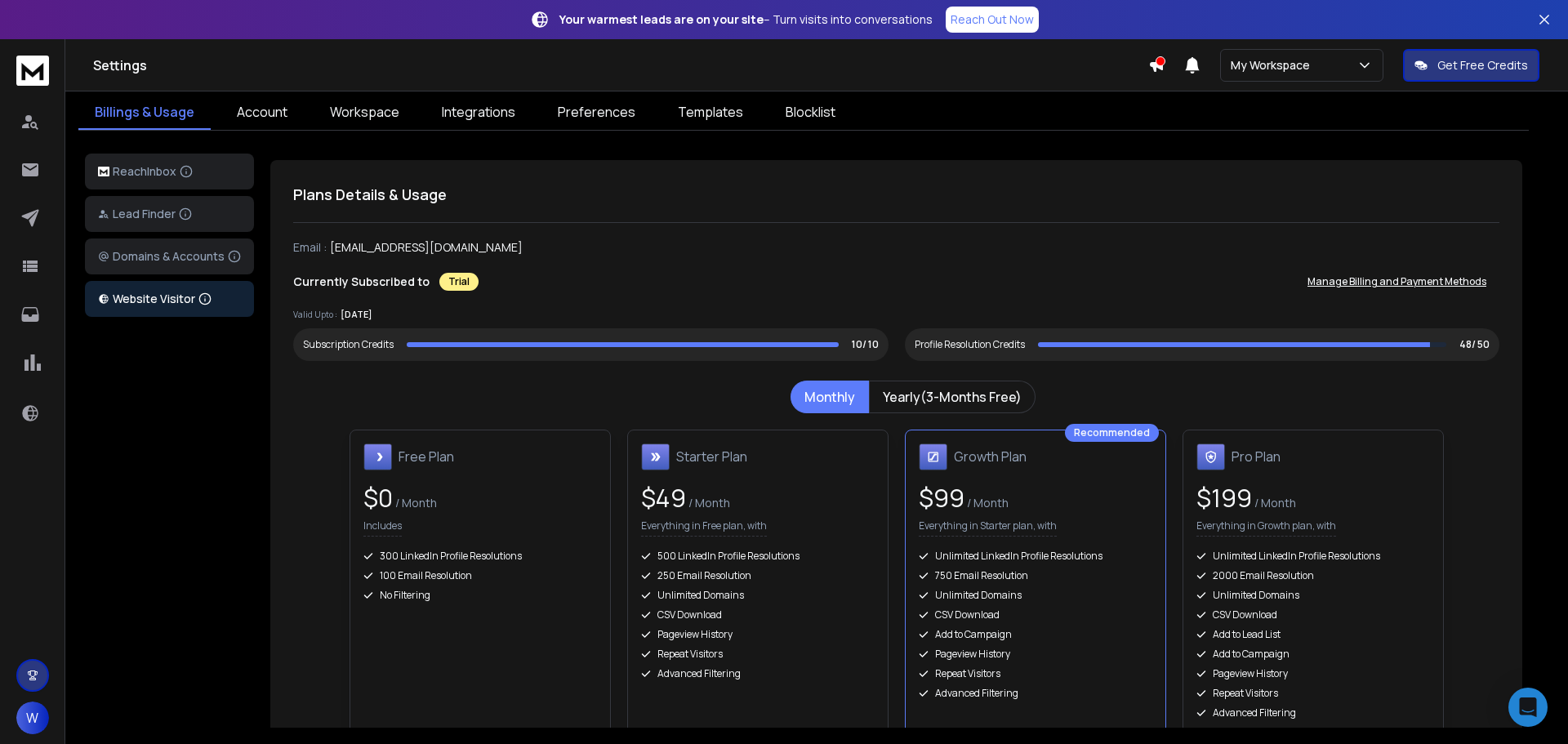
click at [136, 295] on button "Website Visitor" at bounding box center [169, 299] width 169 height 36
click at [486, 119] on link "Integrations" at bounding box center [479, 113] width 106 height 35
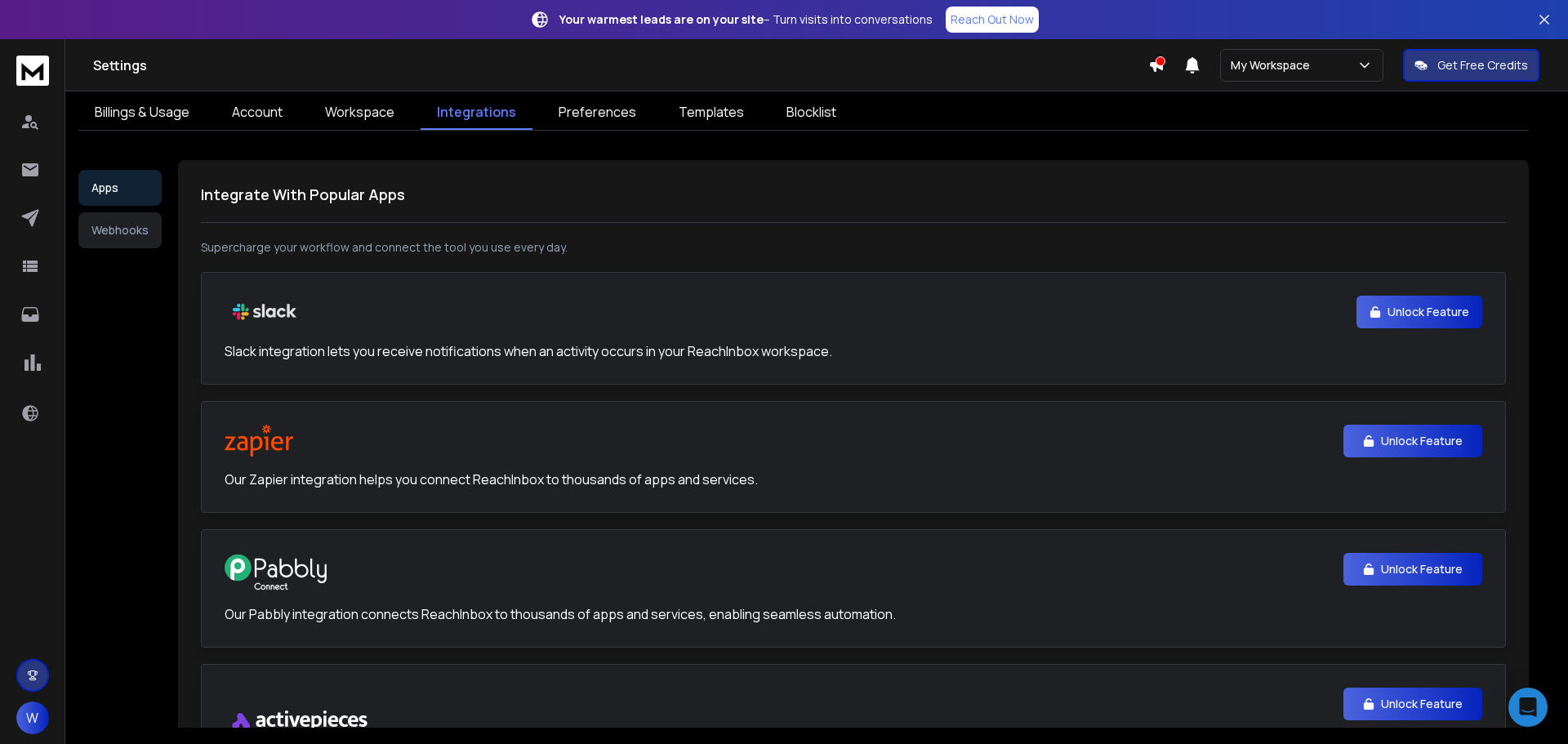
click at [605, 119] on link "Preferences" at bounding box center [597, 113] width 110 height 35
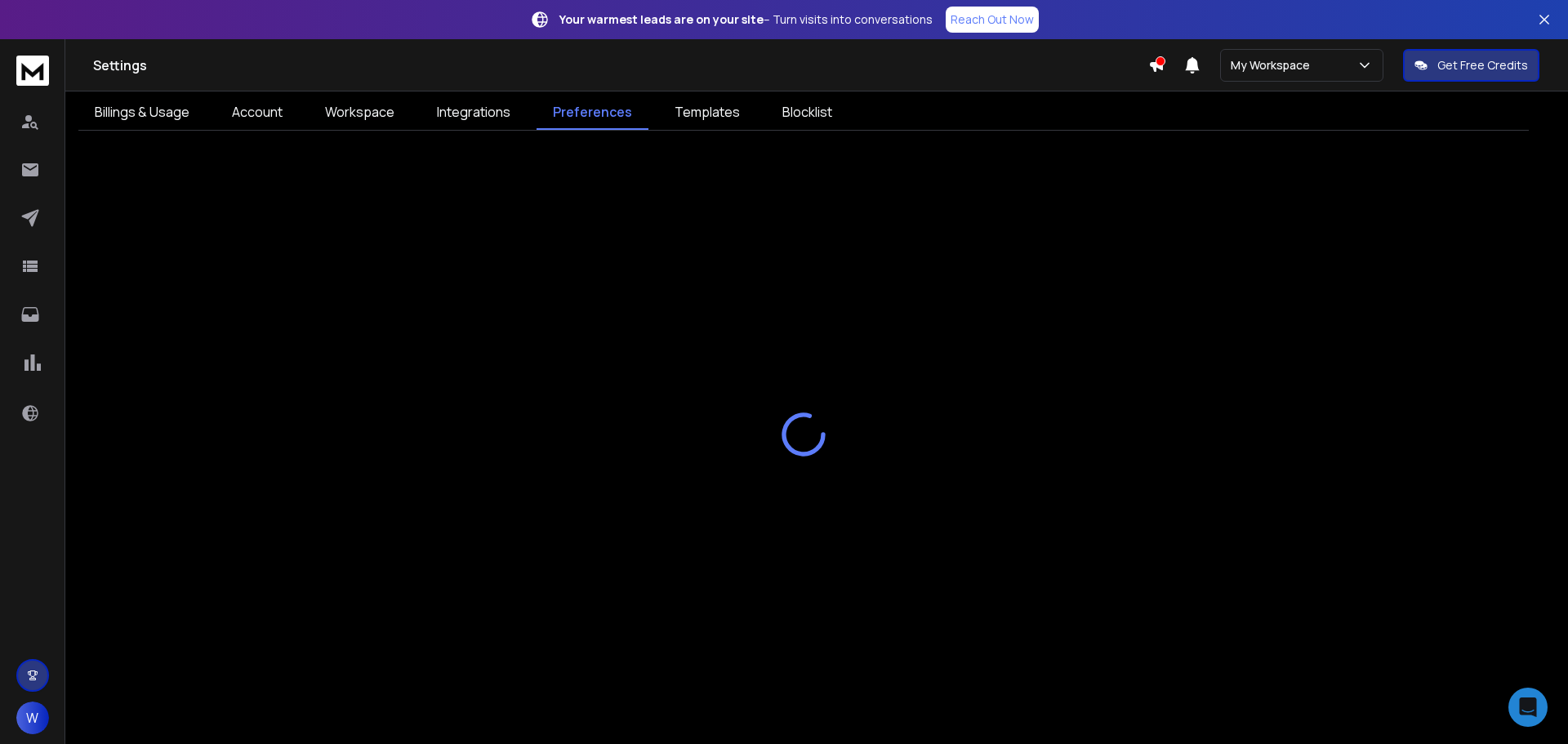
click at [699, 117] on link "Templates" at bounding box center [707, 113] width 98 height 35
